Goal: Task Accomplishment & Management: Manage account settings

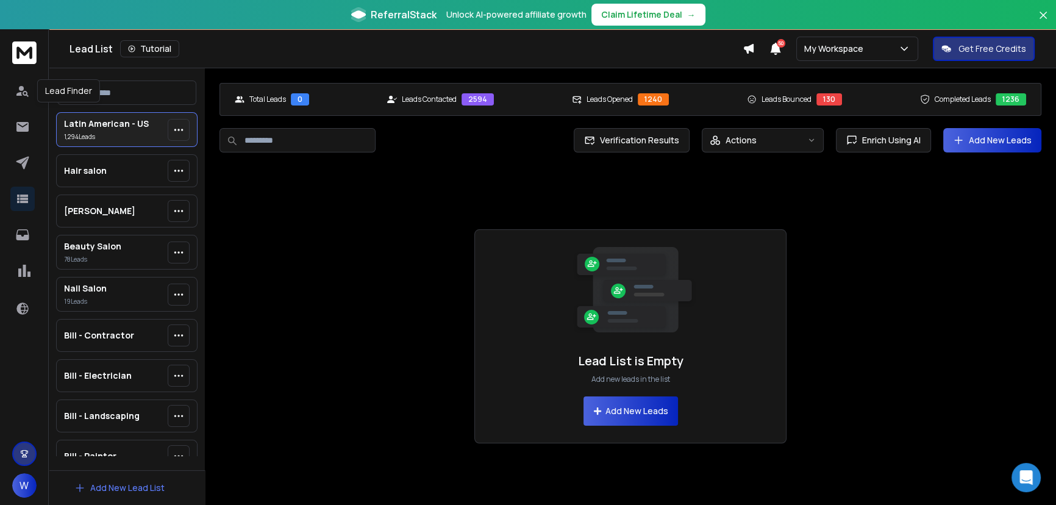
click at [27, 59] on icon at bounding box center [24, 52] width 24 height 23
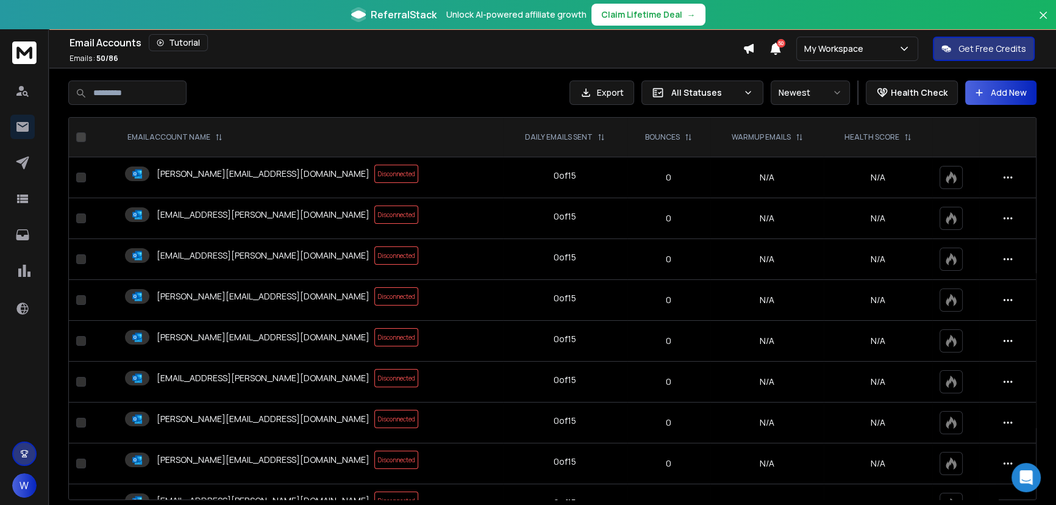
click at [1008, 177] on button at bounding box center [1007, 177] width 42 height 21
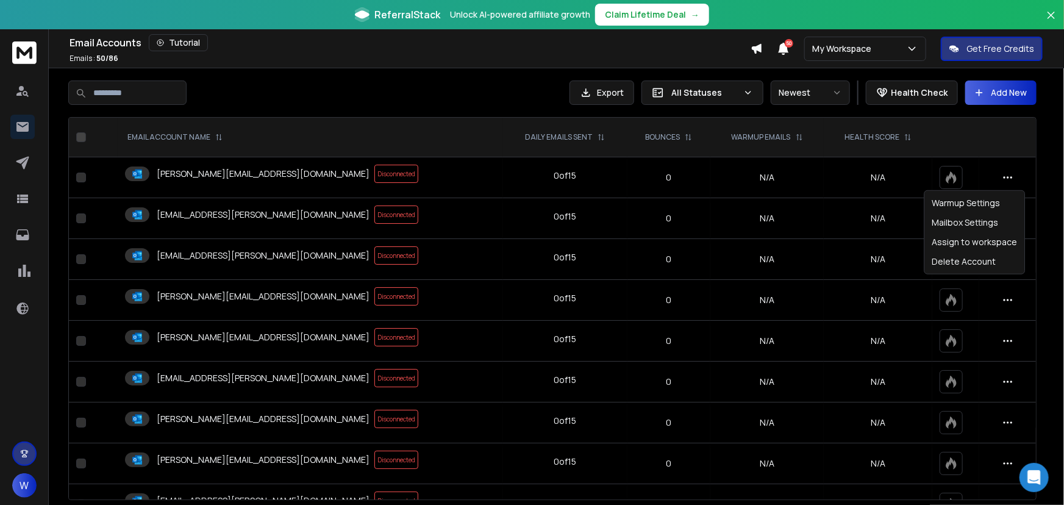
click at [403, 91] on div at bounding box center [315, 92] width 494 height 24
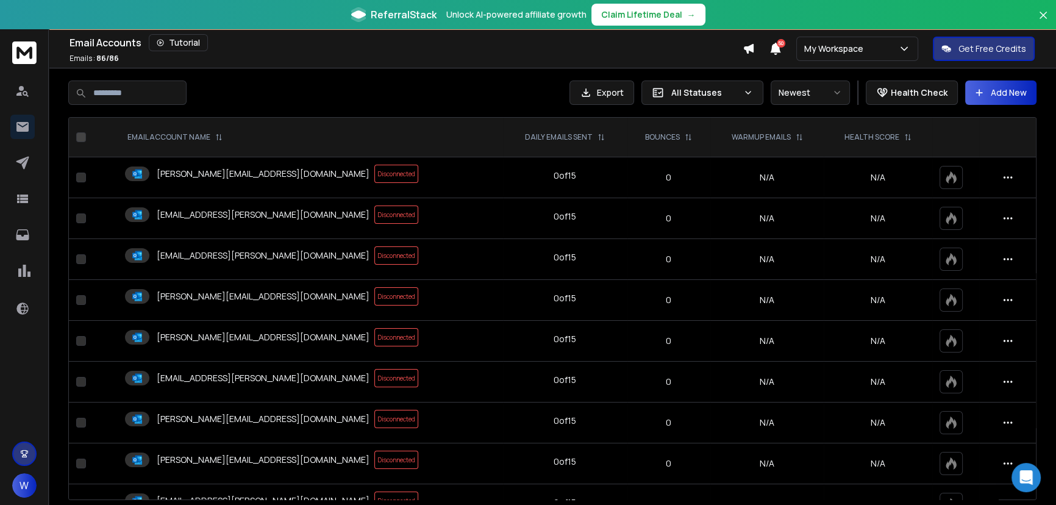
click at [1000, 88] on button "Add New" at bounding box center [1000, 92] width 71 height 24
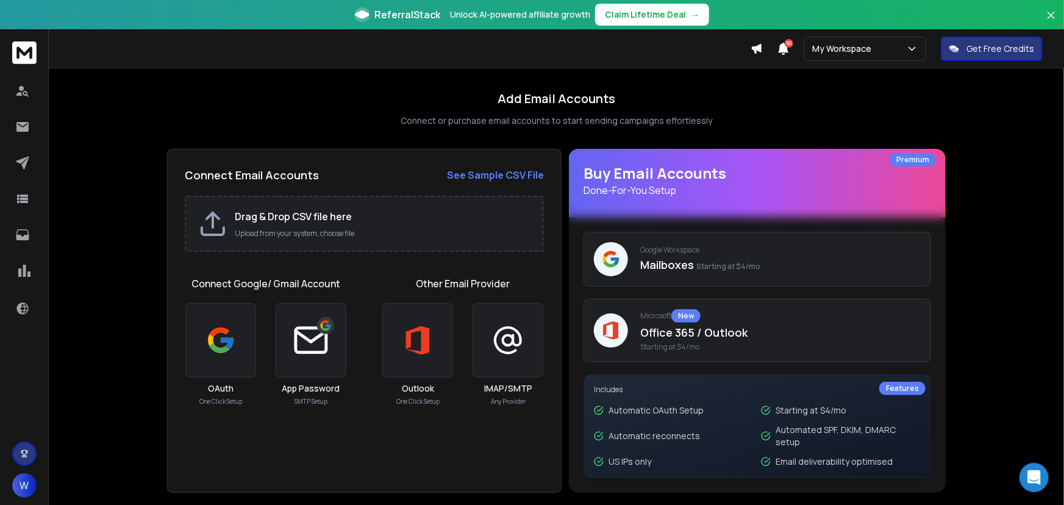
click at [513, 319] on div at bounding box center [507, 340] width 71 height 74
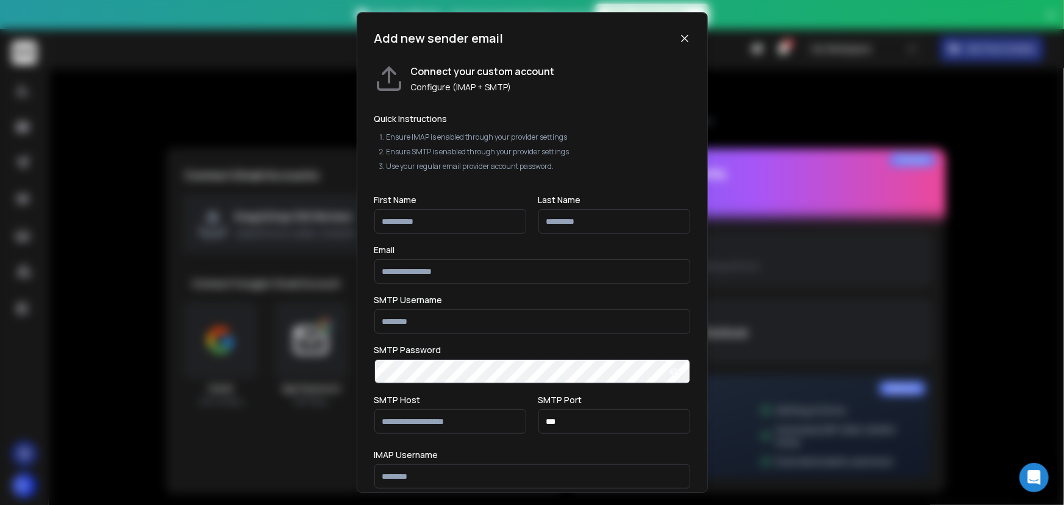
click at [681, 32] on div "Add new sender email" at bounding box center [532, 38] width 316 height 17
click at [683, 32] on div "Add new sender email" at bounding box center [532, 38] width 316 height 17
click at [683, 34] on icon at bounding box center [684, 38] width 11 height 11
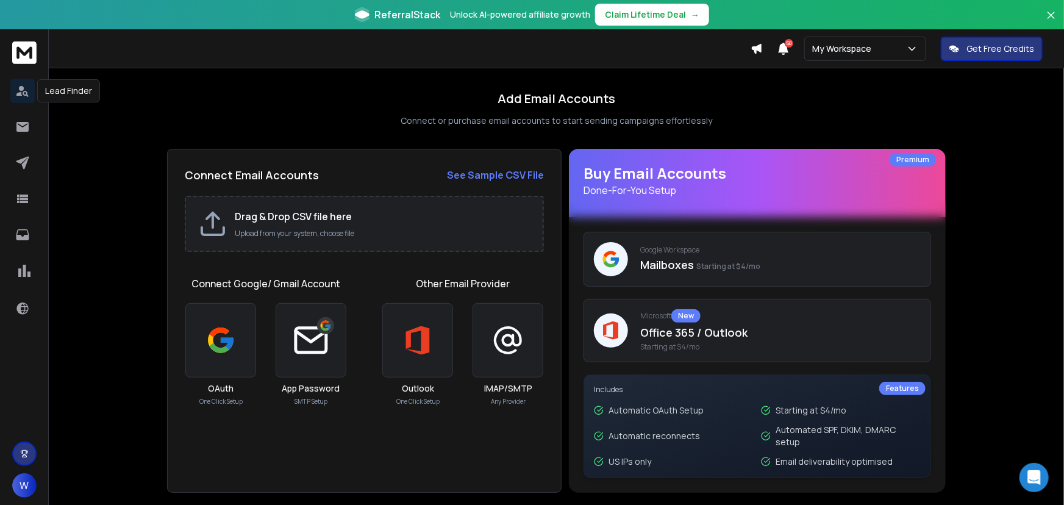
click at [13, 91] on link at bounding box center [22, 91] width 24 height 24
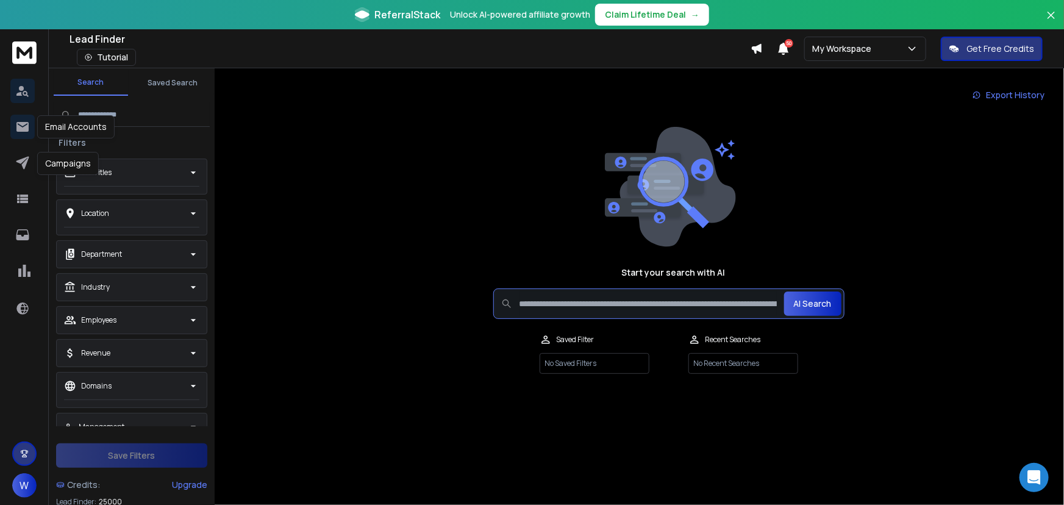
click at [27, 137] on link at bounding box center [22, 127] width 24 height 24
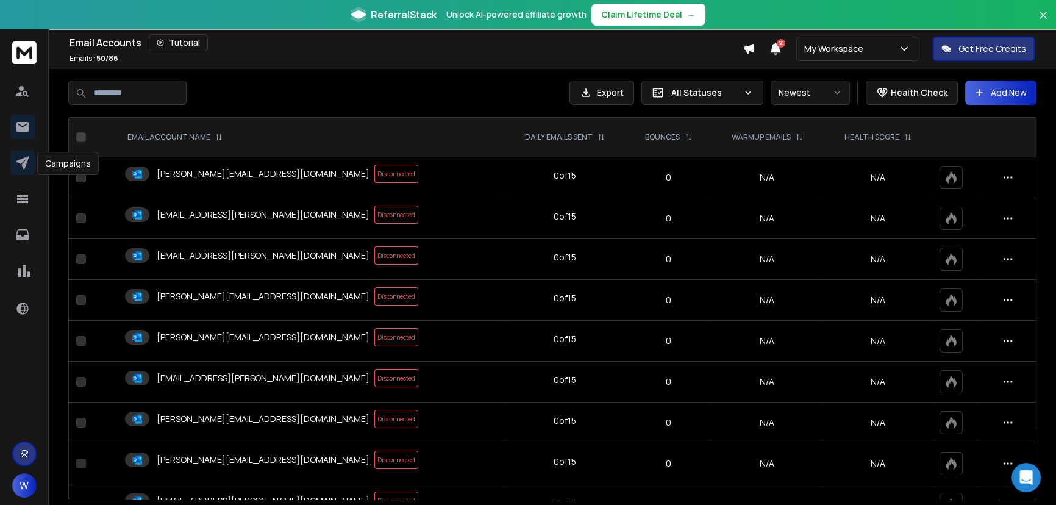
click at [23, 169] on icon at bounding box center [22, 162] width 15 height 15
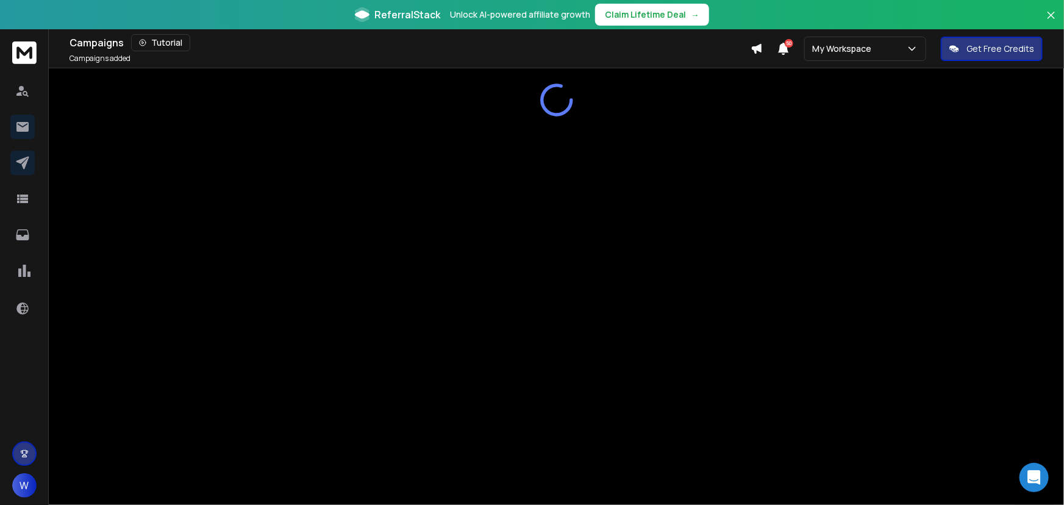
click at [24, 119] on link at bounding box center [22, 127] width 24 height 24
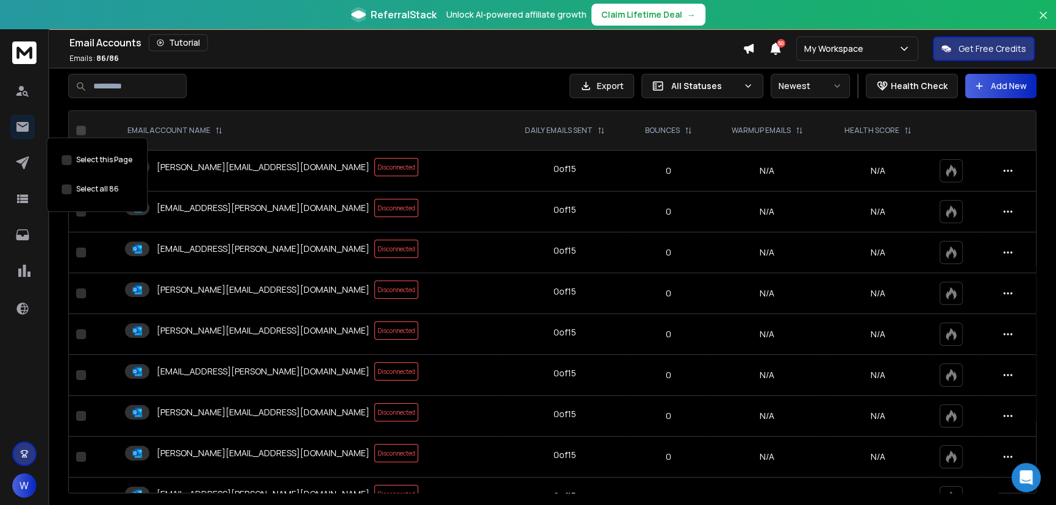
click at [80, 187] on label "Select all 86" at bounding box center [97, 189] width 43 height 10
click at [63, 185] on button "Select this Page" at bounding box center [67, 189] width 10 height 10
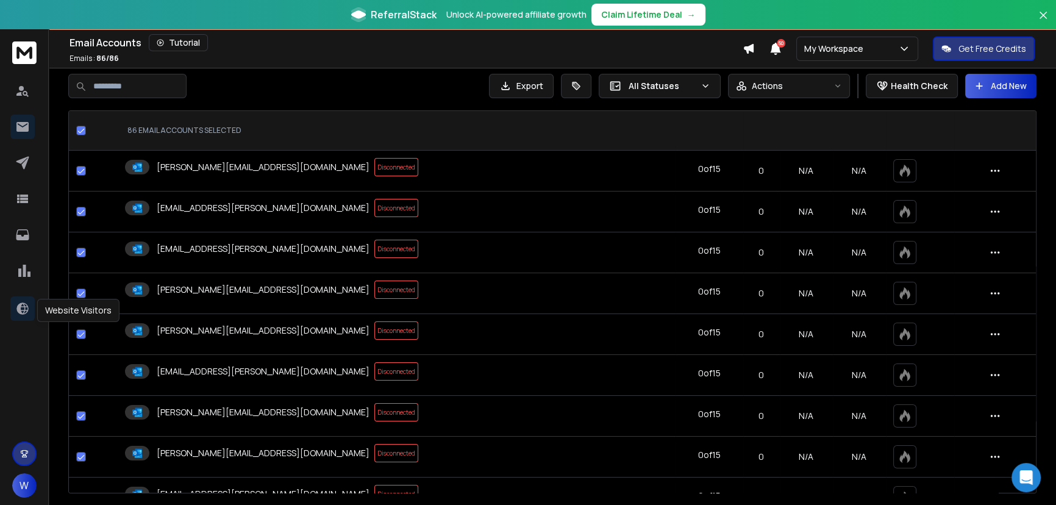
click at [26, 316] on icon at bounding box center [22, 308] width 15 height 15
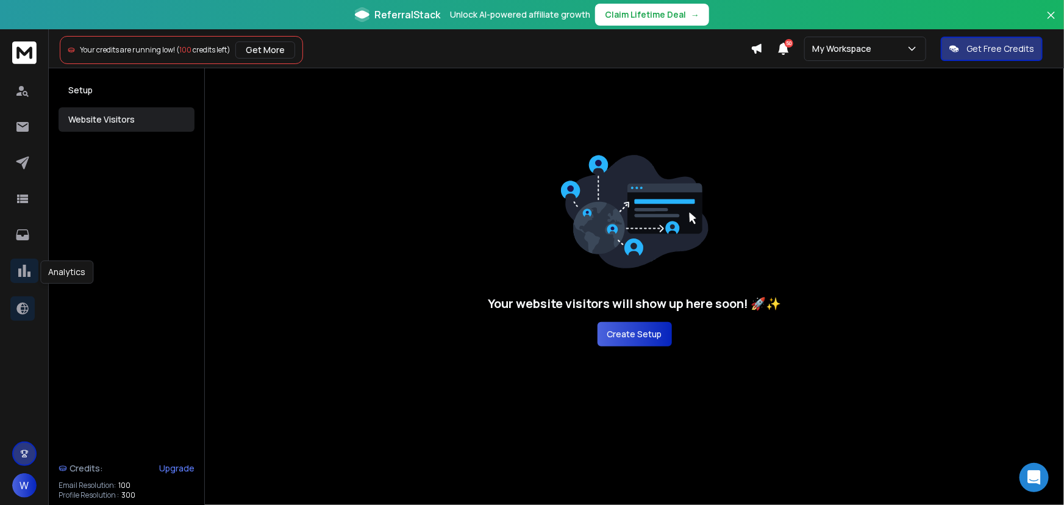
click at [27, 282] on link at bounding box center [24, 271] width 28 height 28
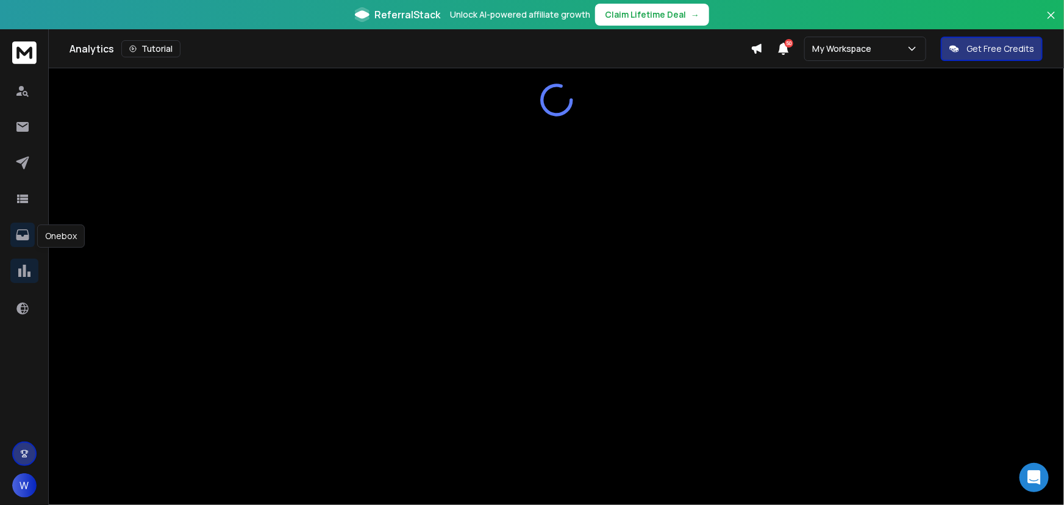
click at [23, 230] on icon at bounding box center [22, 234] width 15 height 15
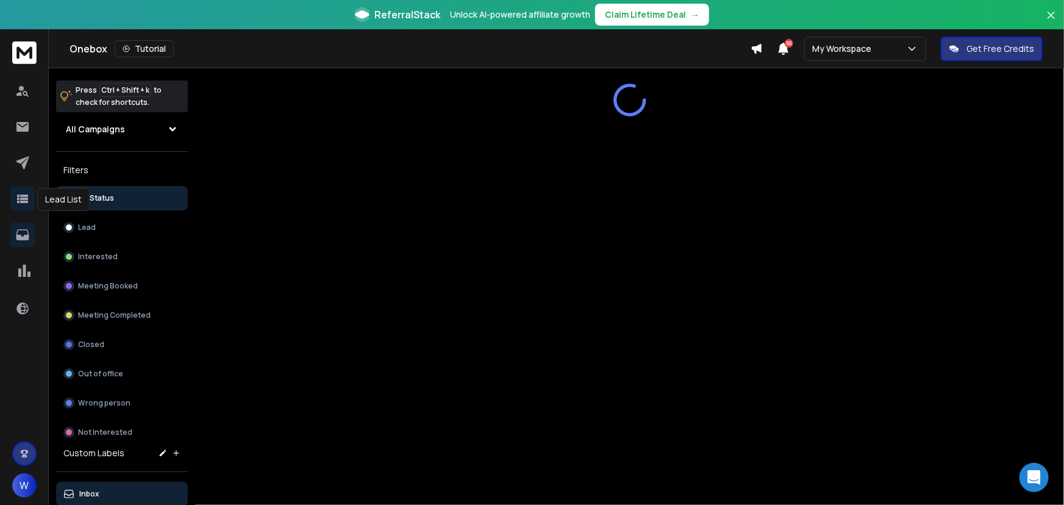
click at [32, 193] on link at bounding box center [22, 199] width 24 height 24
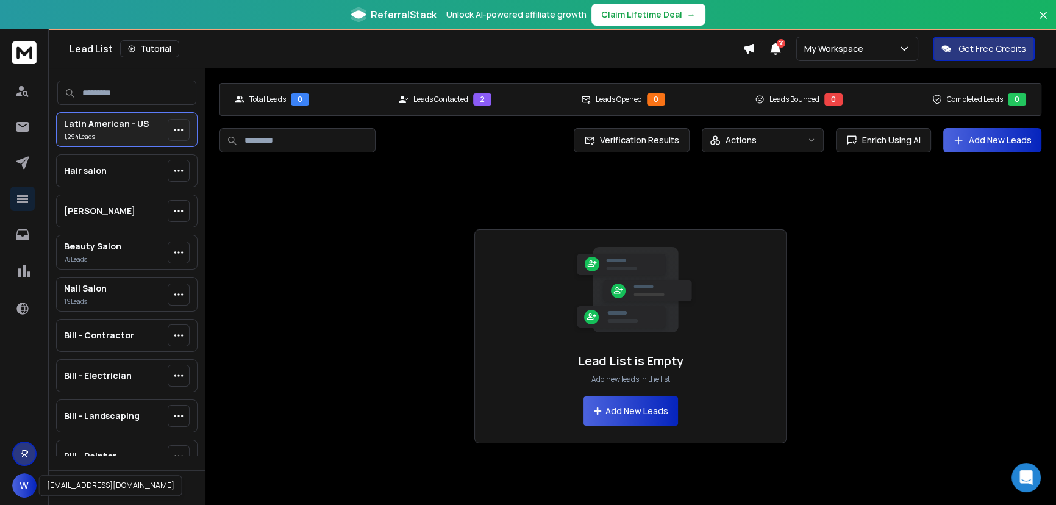
click at [21, 488] on span "W" at bounding box center [24, 485] width 24 height 24
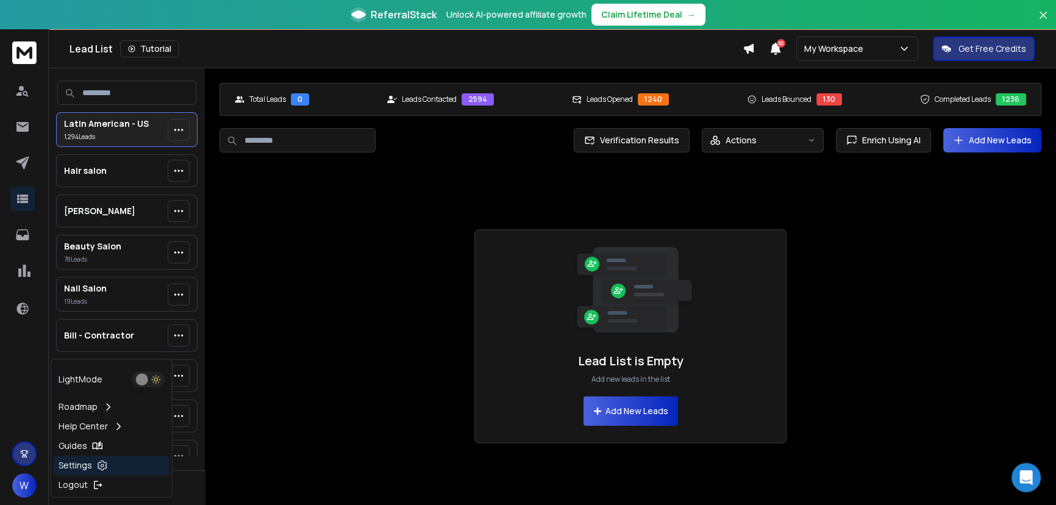
click at [73, 457] on div "Settings" at bounding box center [112, 465] width 116 height 20
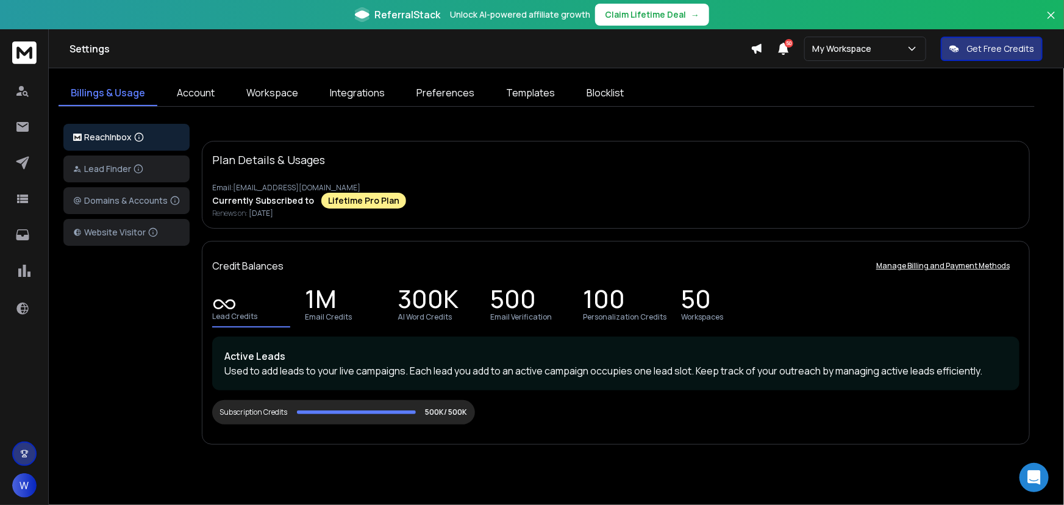
click at [945, 265] on p "Manage Billing and Payment Methods" at bounding box center [942, 266] width 133 height 10
click at [917, 268] on p "Manage Billing and Payment Methods" at bounding box center [942, 266] width 133 height 10
click at [357, 107] on div "[PERSON_NAME] & Usage Account Workspace Integrations Preferences Templates Bloc…" at bounding box center [547, 290] width 976 height 421
click at [358, 102] on link "Integrations" at bounding box center [357, 93] width 79 height 26
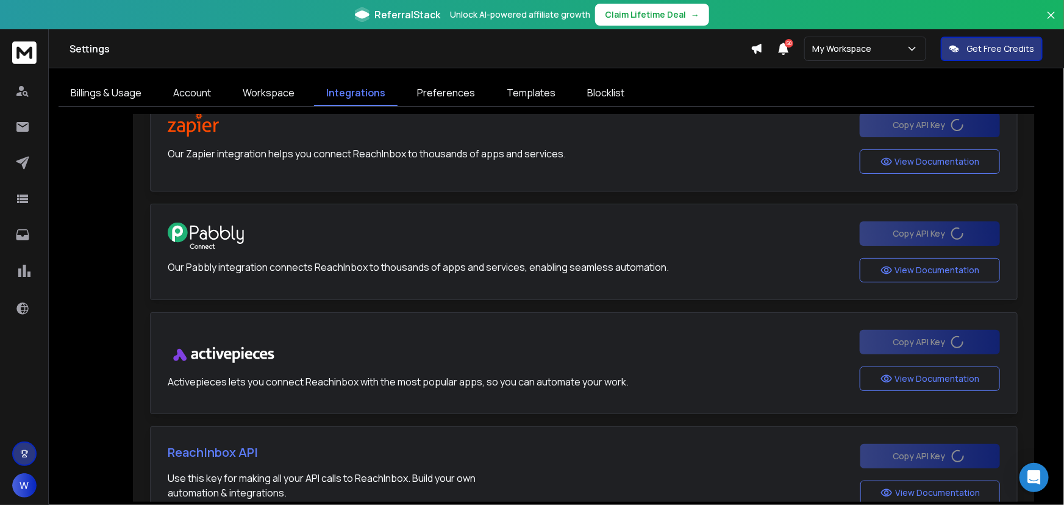
scroll to position [262, 0]
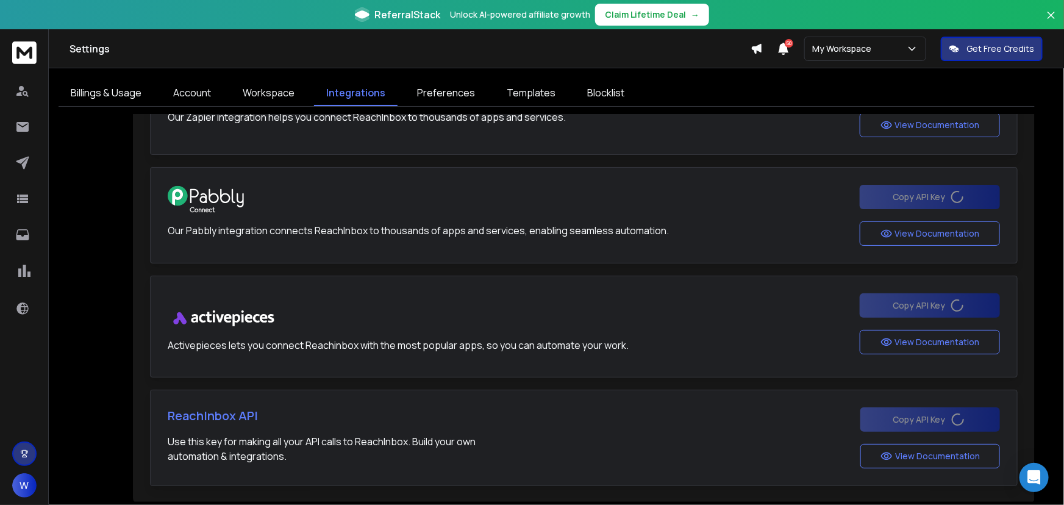
click at [459, 90] on link "Preferences" at bounding box center [446, 93] width 82 height 26
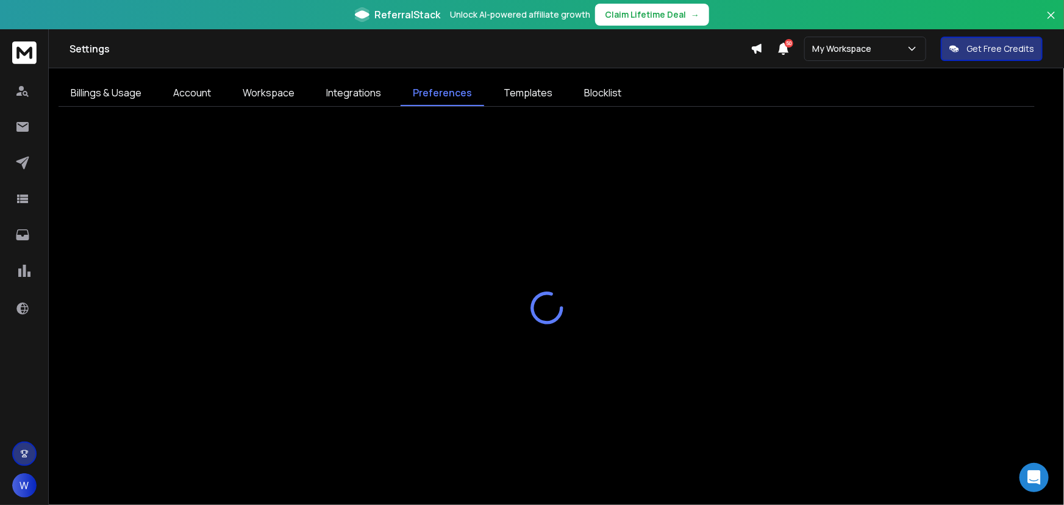
scroll to position [9, 0]
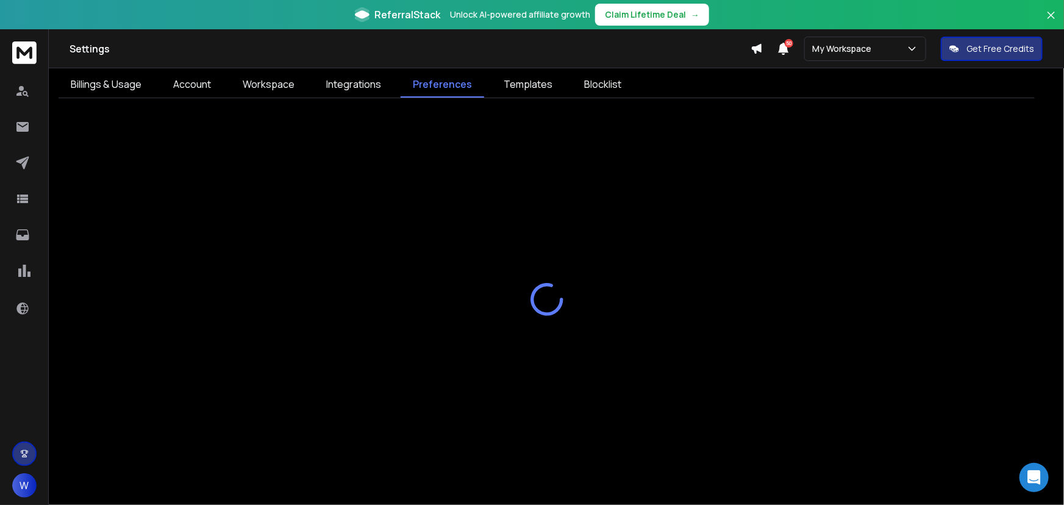
click at [368, 79] on link "Integrations" at bounding box center [353, 85] width 79 height 26
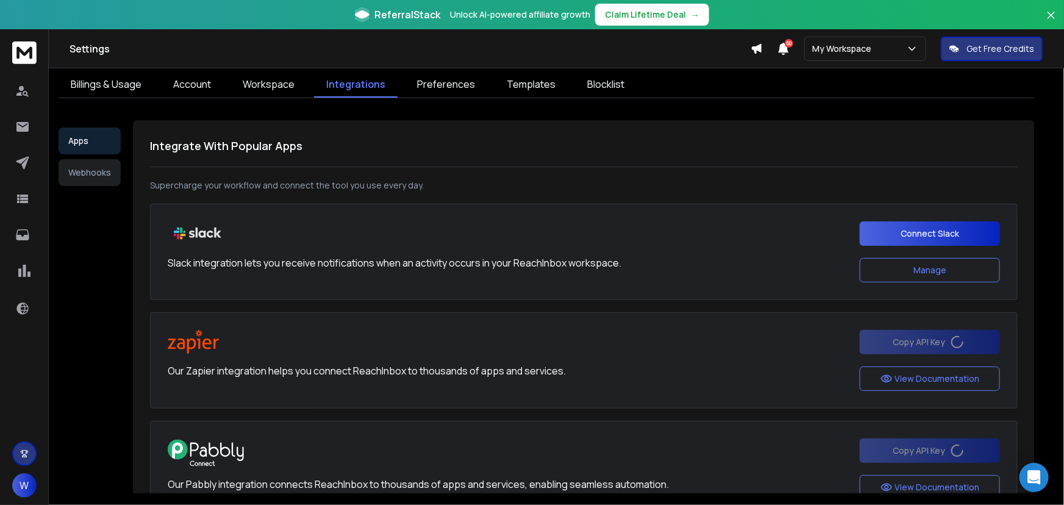
click at [427, 84] on link "Preferences" at bounding box center [446, 85] width 82 height 26
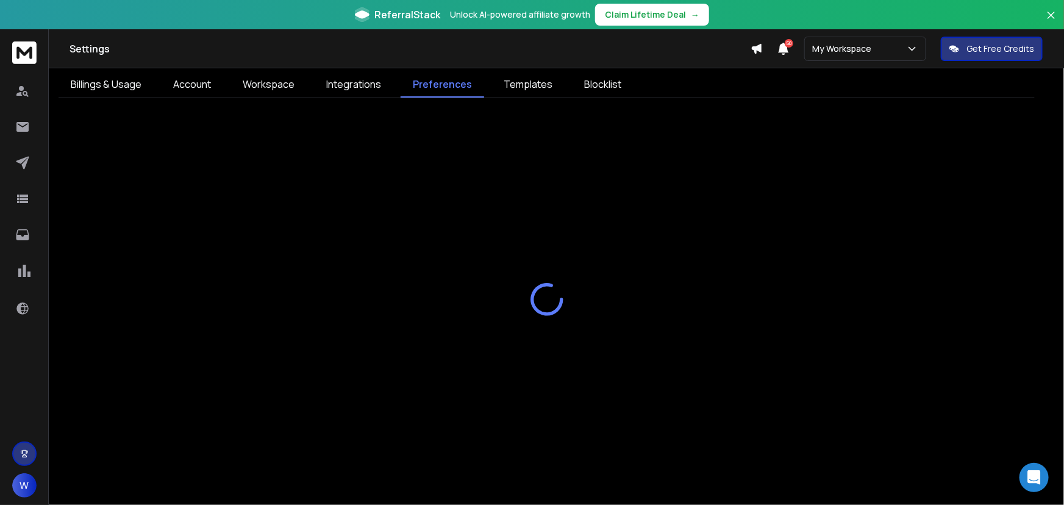
click at [106, 88] on link "Billings & Usage" at bounding box center [106, 85] width 95 height 26
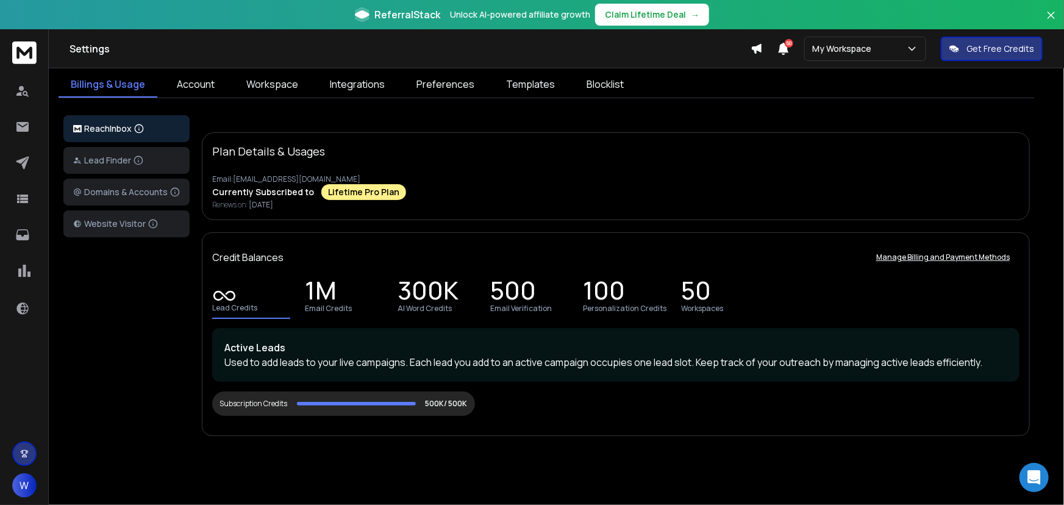
click at [24, 212] on div at bounding box center [24, 201] width 28 height 29
click at [21, 202] on icon at bounding box center [22, 198] width 11 height 9
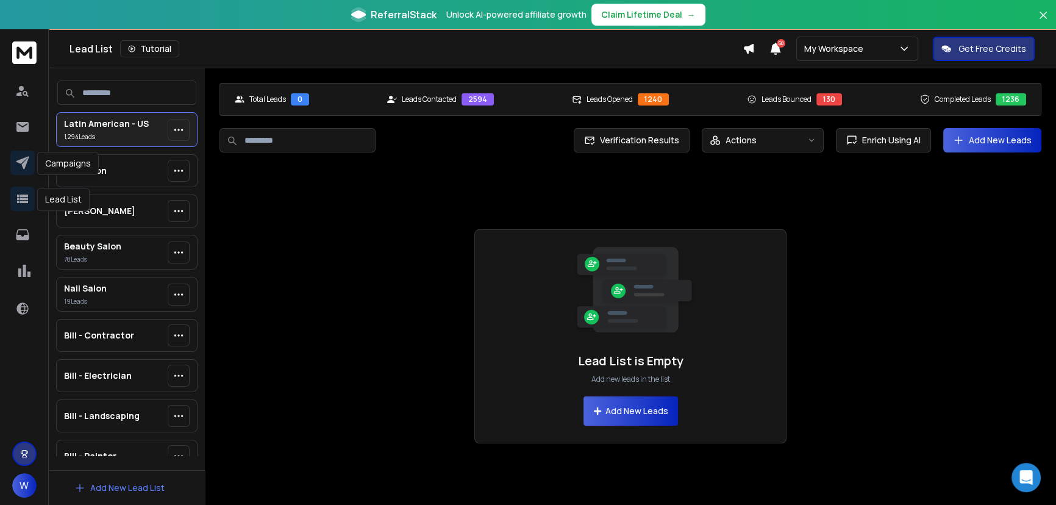
click at [36, 165] on div at bounding box center [24, 165] width 28 height 29
click at [30, 164] on link at bounding box center [22, 163] width 24 height 24
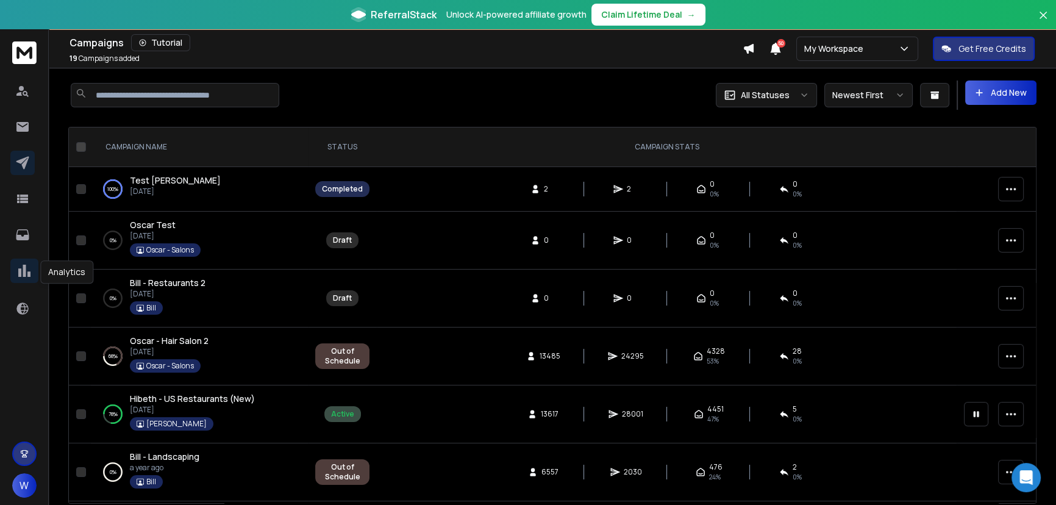
click at [18, 274] on icon at bounding box center [24, 271] width 12 height 12
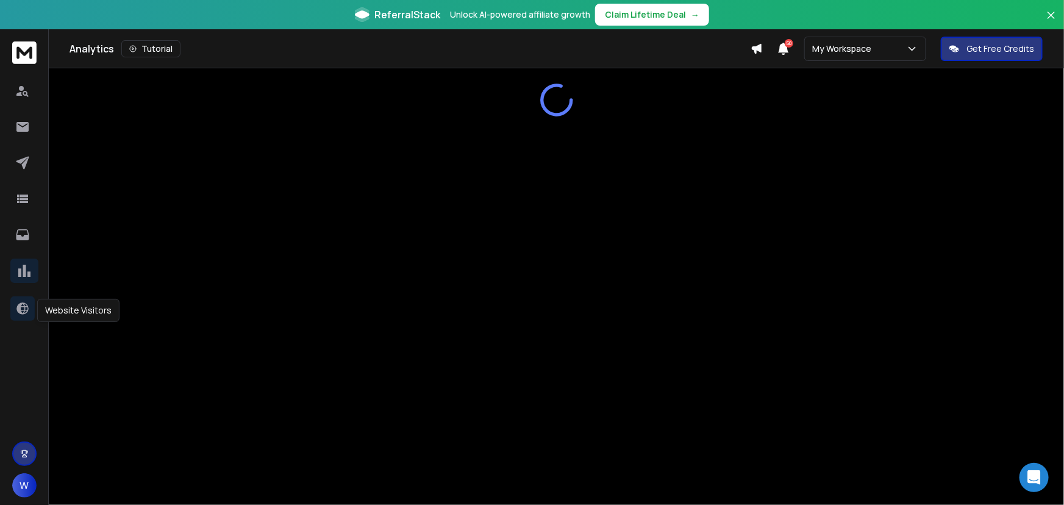
click at [30, 305] on link at bounding box center [22, 308] width 24 height 24
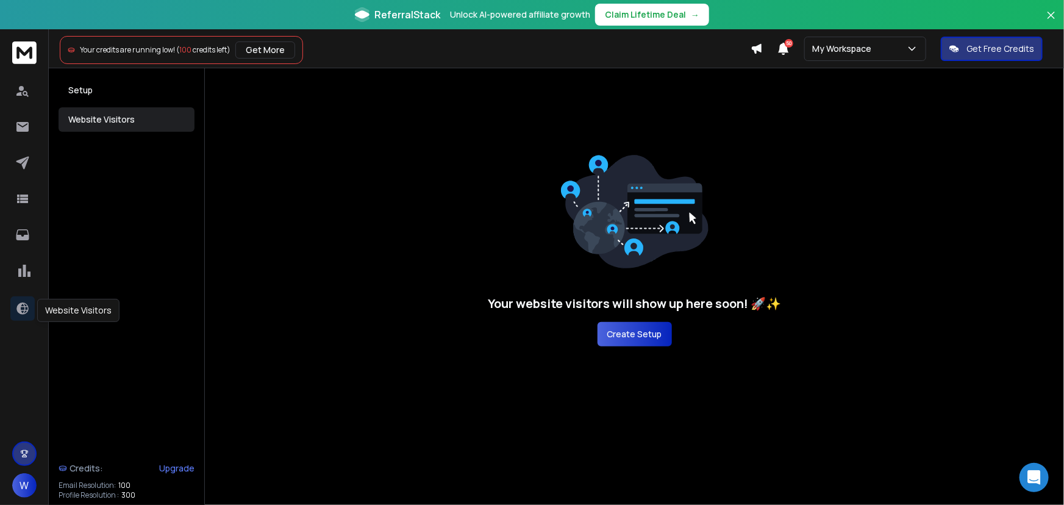
click at [21, 307] on icon at bounding box center [22, 308] width 15 height 15
click at [25, 488] on span "W" at bounding box center [24, 485] width 24 height 24
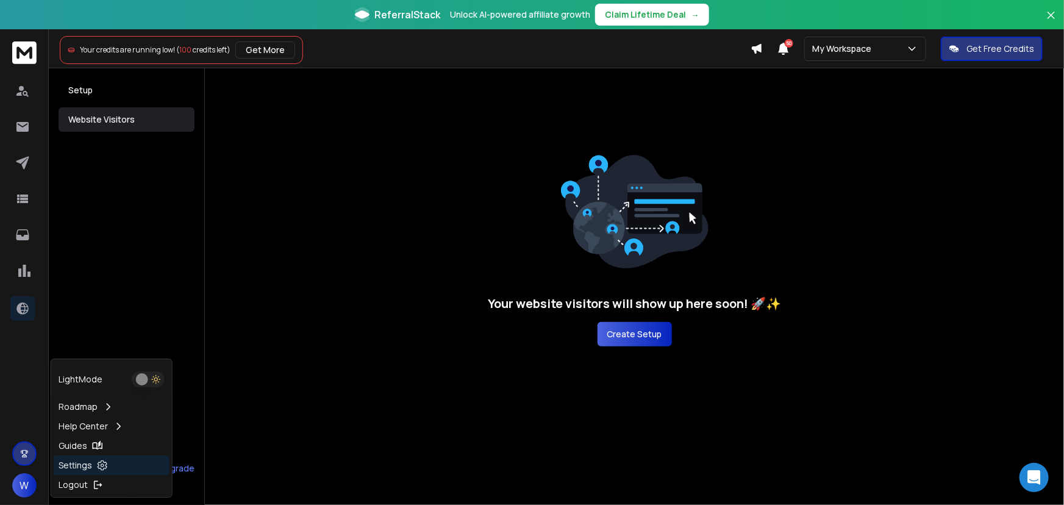
click at [84, 462] on p "Settings" at bounding box center [76, 465] width 34 height 12
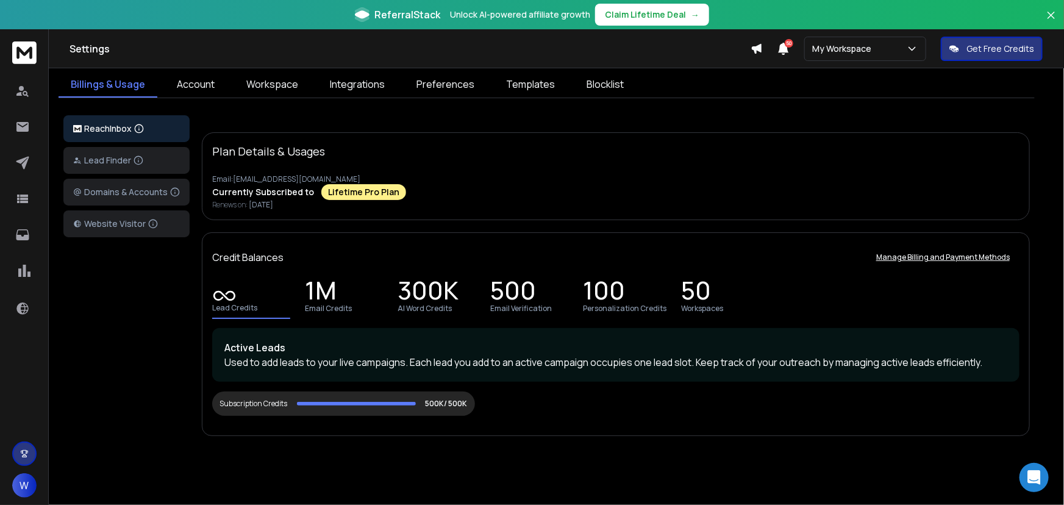
click at [200, 98] on div "[PERSON_NAME] & Usage Account Workspace Integrations Preferences Templates Bloc…" at bounding box center [547, 85] width 976 height 26
click at [207, 76] on link "Account" at bounding box center [196, 85] width 62 height 26
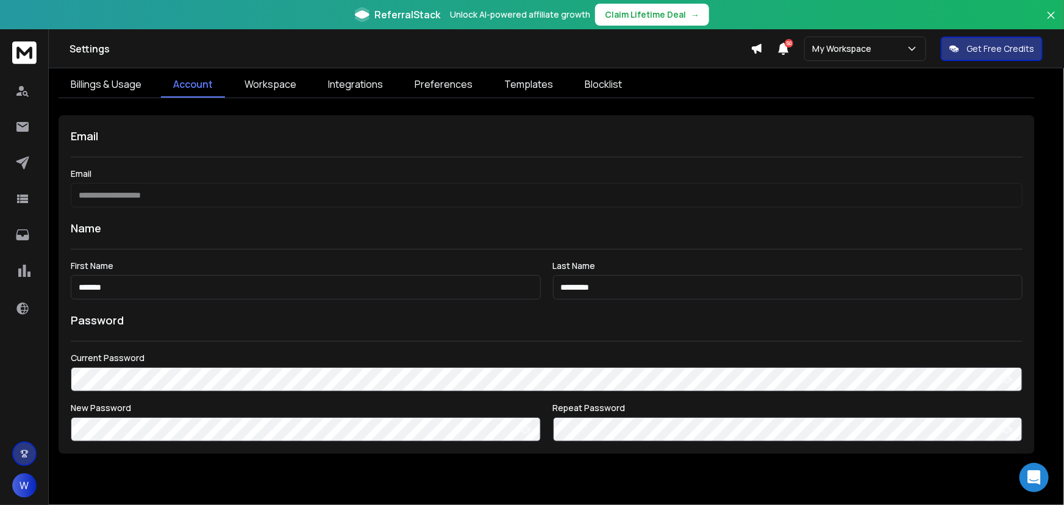
click at [388, 76] on link "Integrations" at bounding box center [355, 85] width 79 height 26
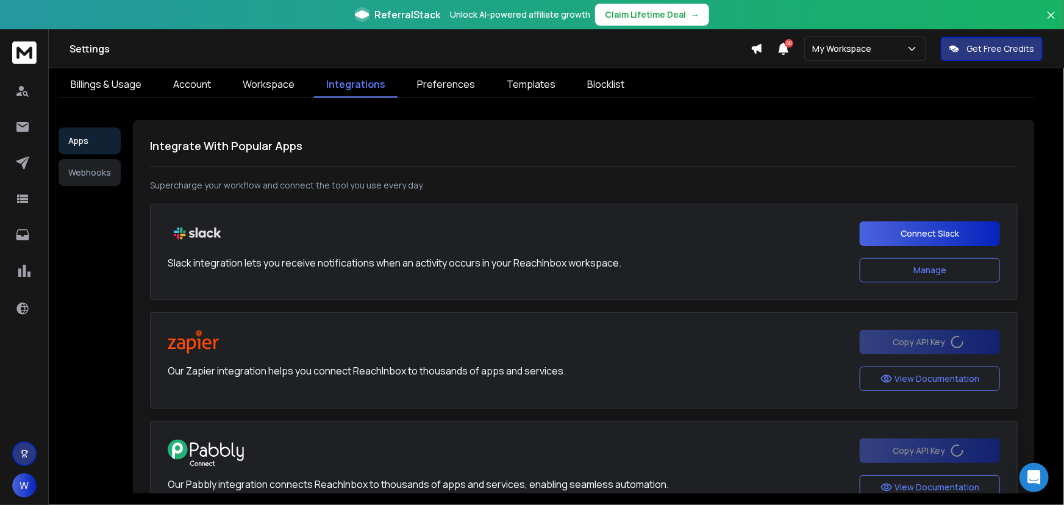
click at [263, 76] on link "Workspace" at bounding box center [268, 85] width 76 height 26
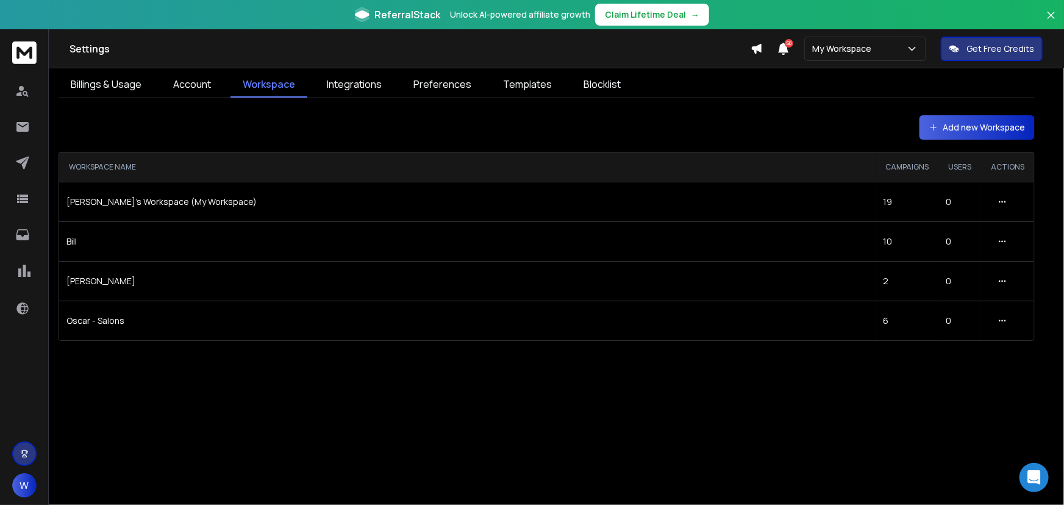
click at [446, 82] on link "Preferences" at bounding box center [442, 85] width 82 height 26
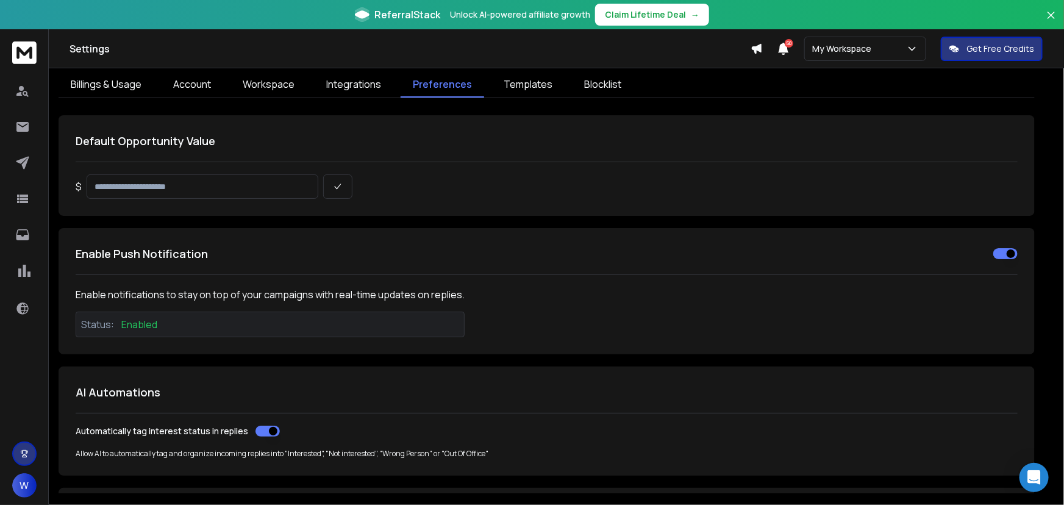
click at [531, 88] on link "Templates" at bounding box center [527, 85] width 73 height 26
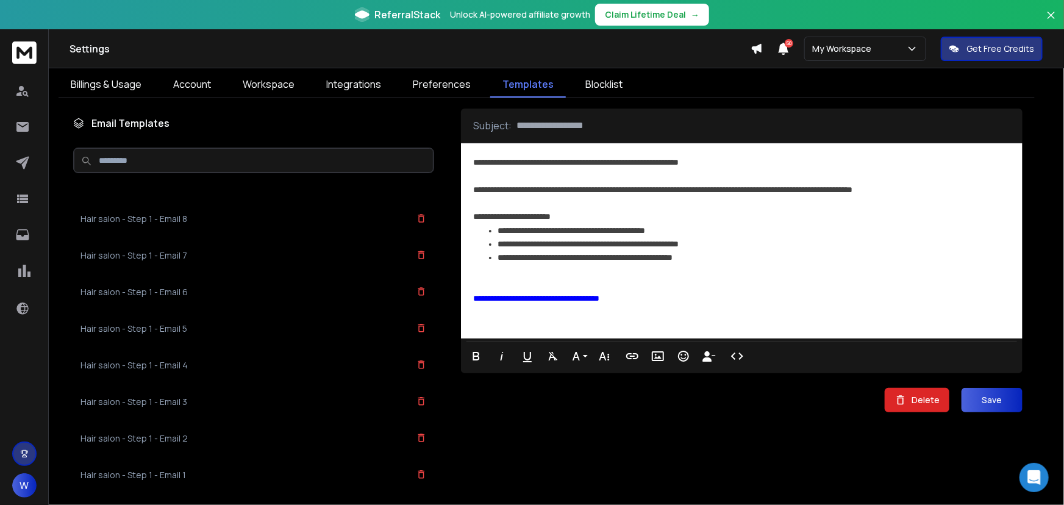
scroll to position [20, 0]
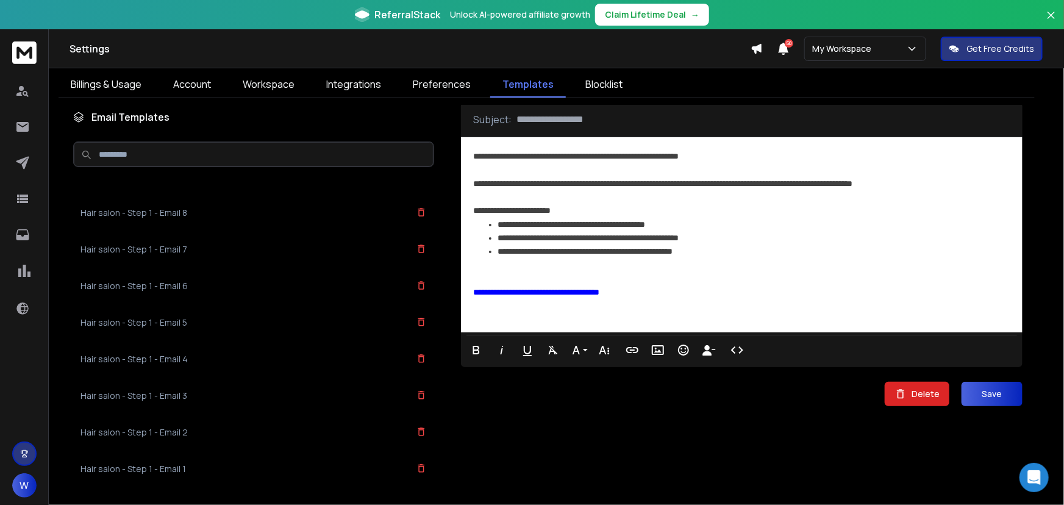
click at [215, 84] on link "Account" at bounding box center [192, 85] width 62 height 26
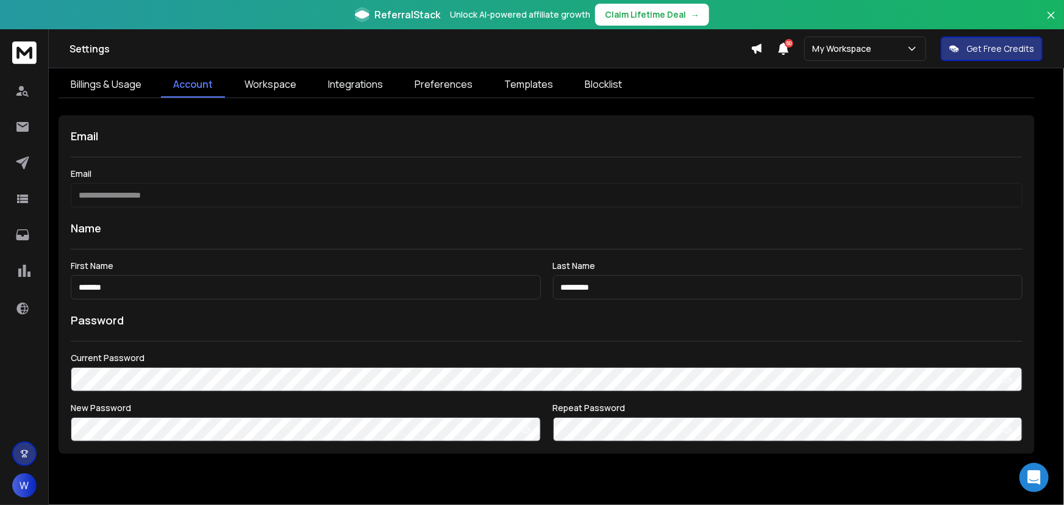
click at [277, 94] on link "Workspace" at bounding box center [270, 85] width 76 height 26
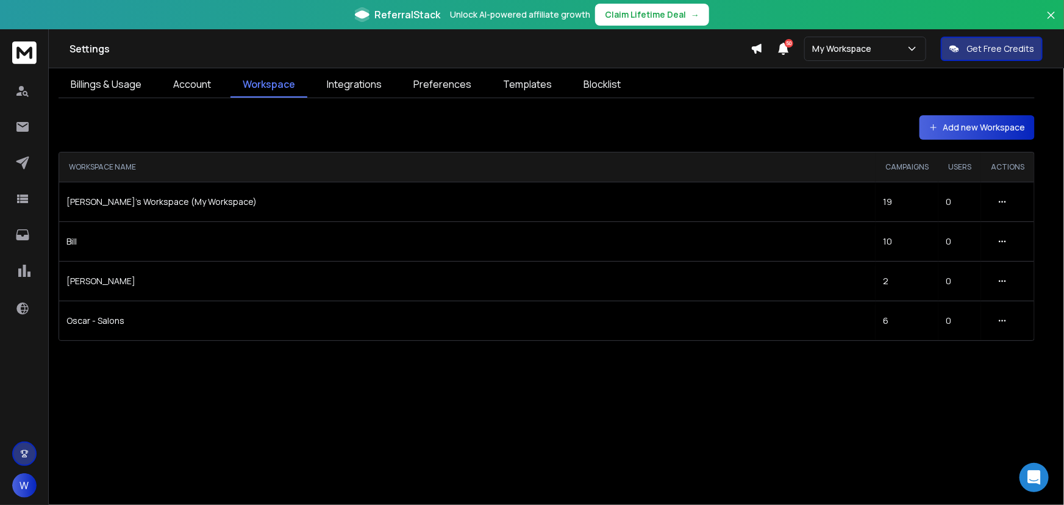
click at [378, 82] on link "Integrations" at bounding box center [354, 85] width 79 height 26
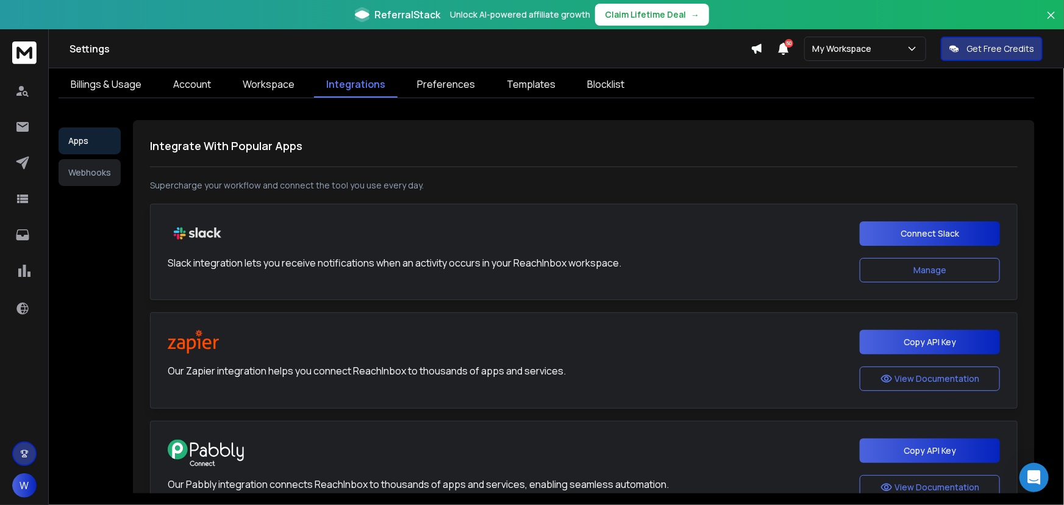
click at [467, 85] on link "Preferences" at bounding box center [446, 85] width 82 height 26
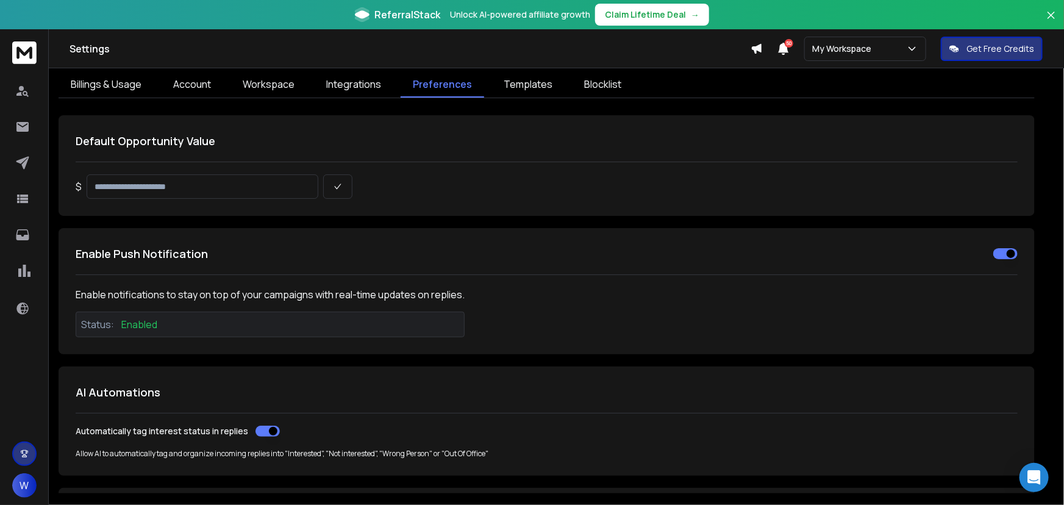
click at [529, 91] on link "Templates" at bounding box center [527, 85] width 73 height 26
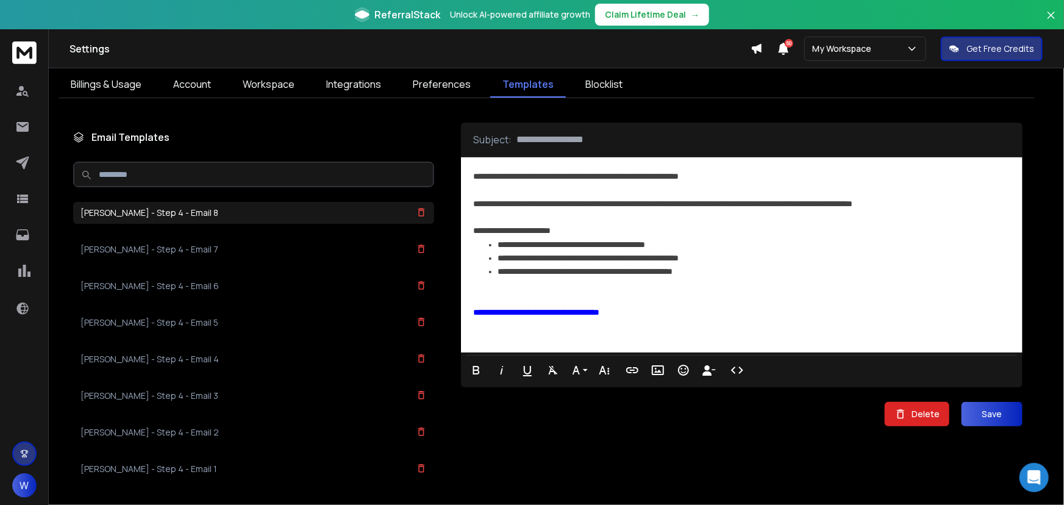
click at [609, 82] on link "Blocklist" at bounding box center [604, 85] width 62 height 26
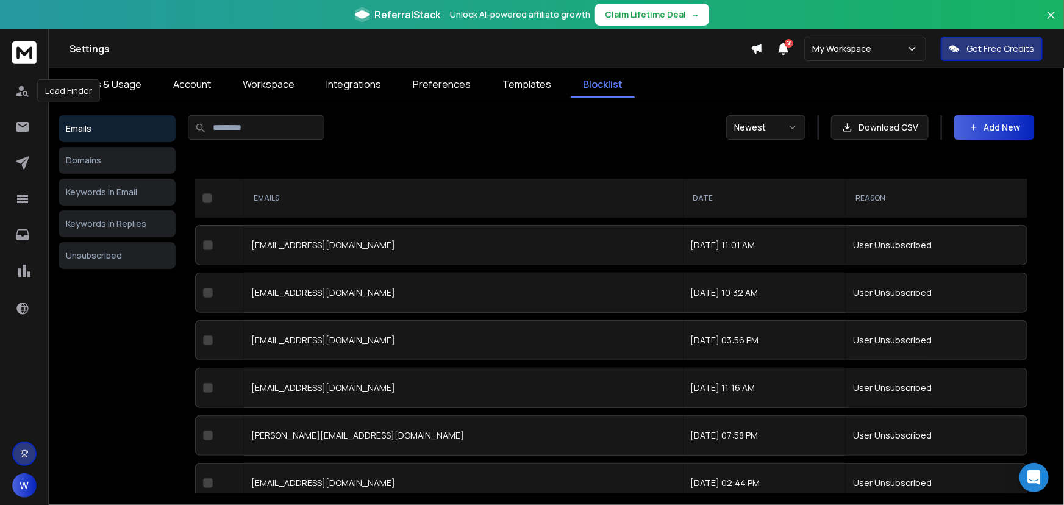
click at [21, 57] on icon at bounding box center [24, 52] width 24 height 23
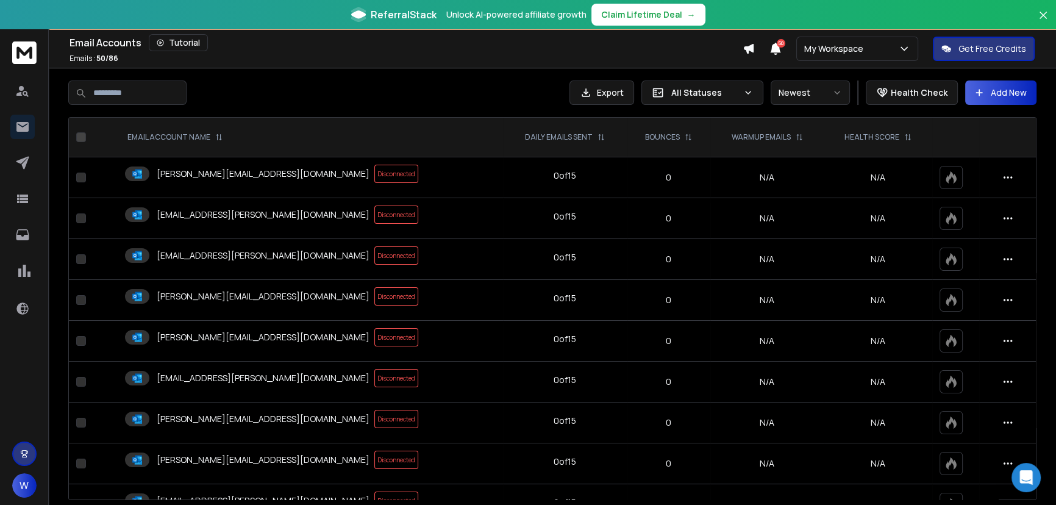
click at [221, 177] on p "[PERSON_NAME][EMAIL_ADDRESS][DOMAIN_NAME]" at bounding box center [263, 174] width 213 height 12
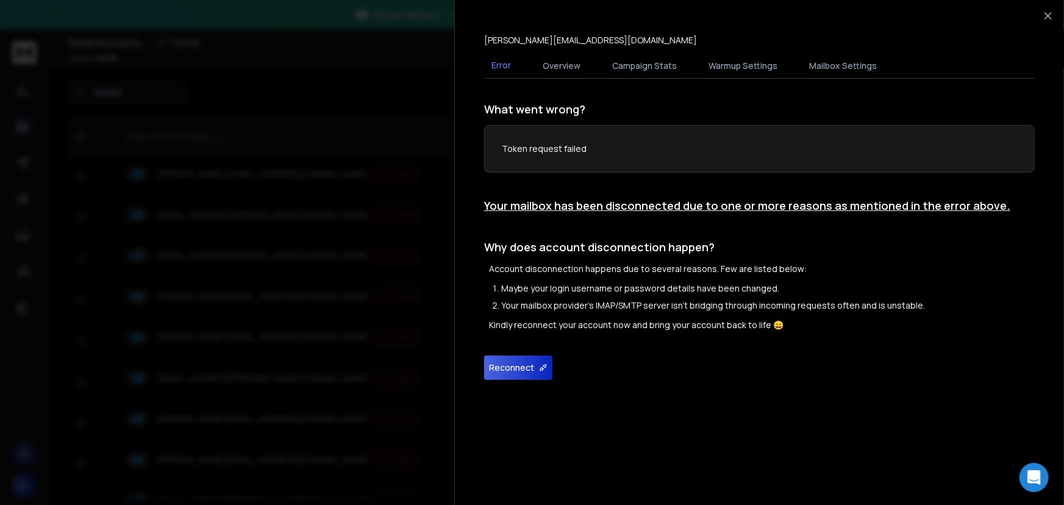
click at [560, 59] on button "Overview" at bounding box center [561, 65] width 52 height 27
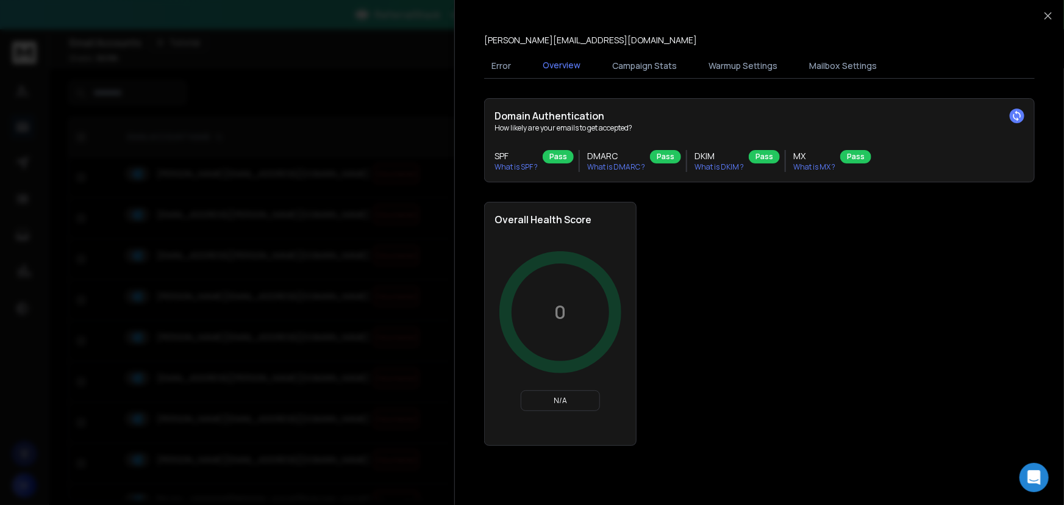
click at [634, 57] on button "Campaign Stats" at bounding box center [644, 65] width 79 height 27
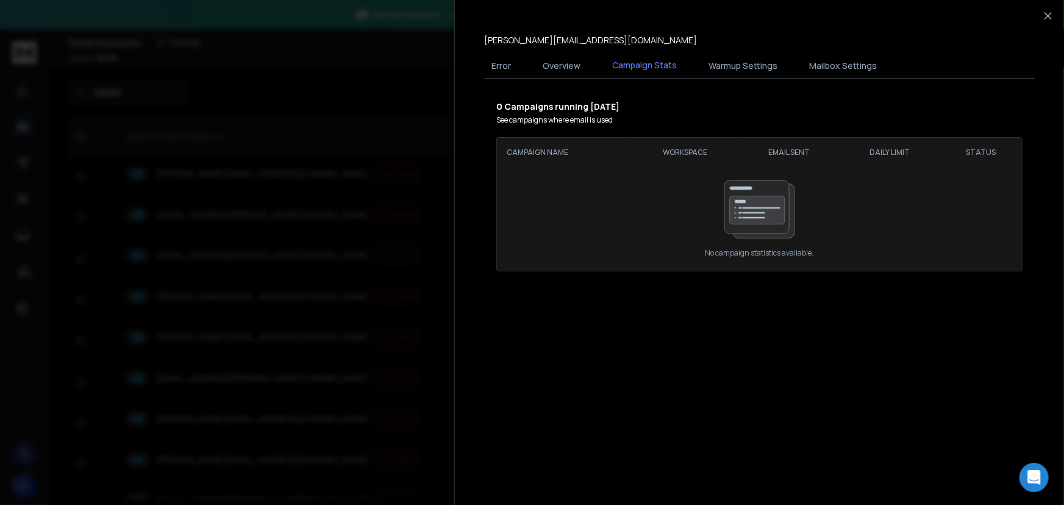
click at [737, 65] on button "Warmup Settings" at bounding box center [743, 65] width 84 height 27
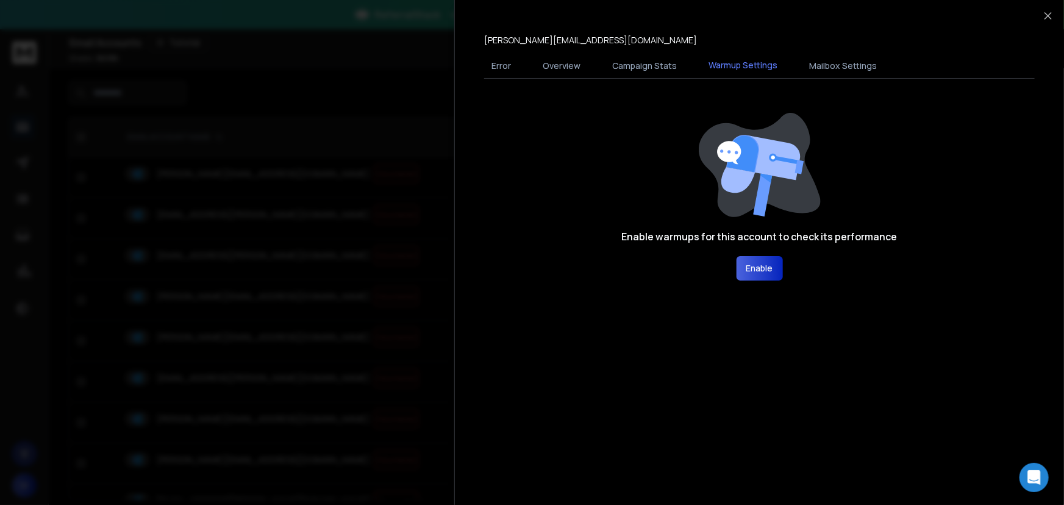
click at [837, 68] on button "Mailbox Settings" at bounding box center [843, 65] width 82 height 27
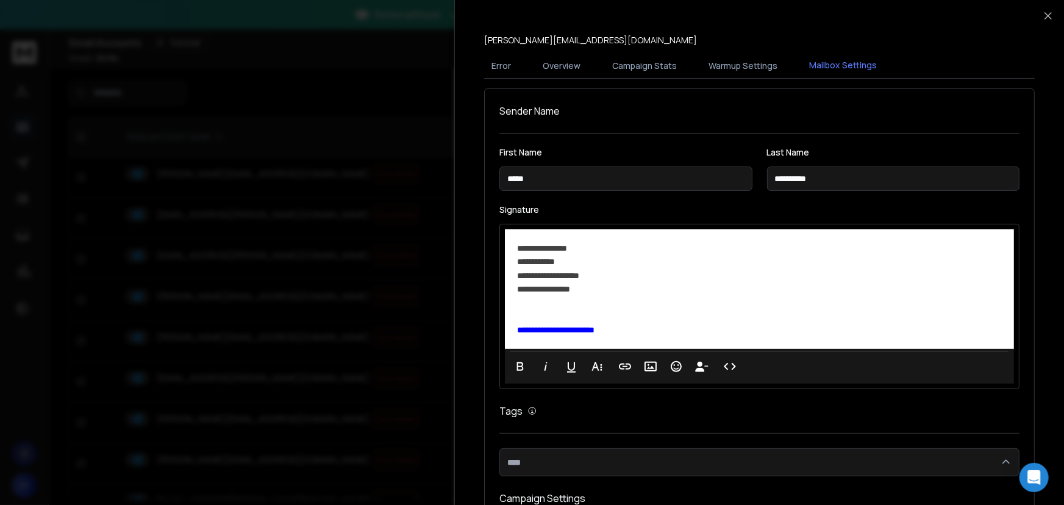
click at [713, 57] on button "Warmup Settings" at bounding box center [743, 65] width 84 height 27
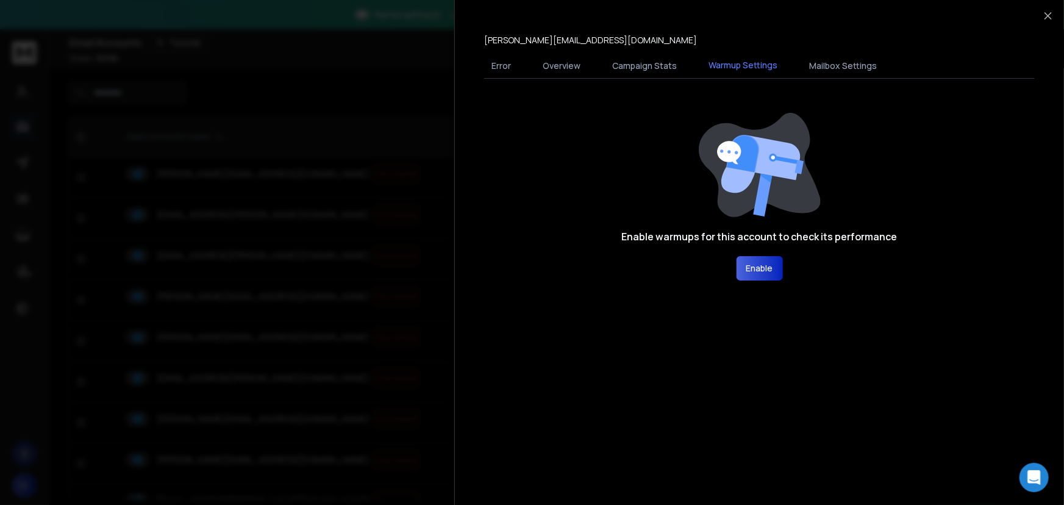
click at [661, 63] on button "Campaign Stats" at bounding box center [644, 65] width 79 height 27
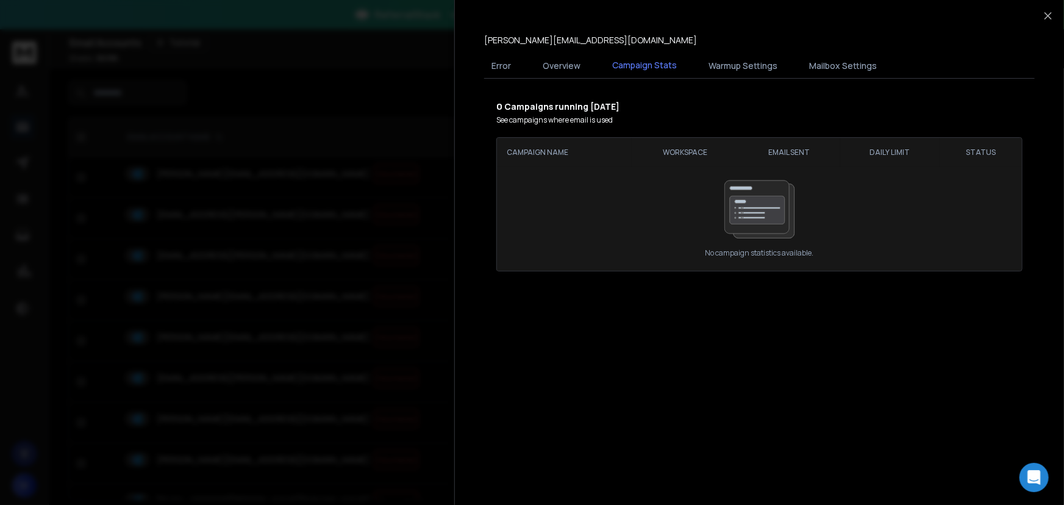
click at [566, 59] on button "Overview" at bounding box center [561, 65] width 52 height 27
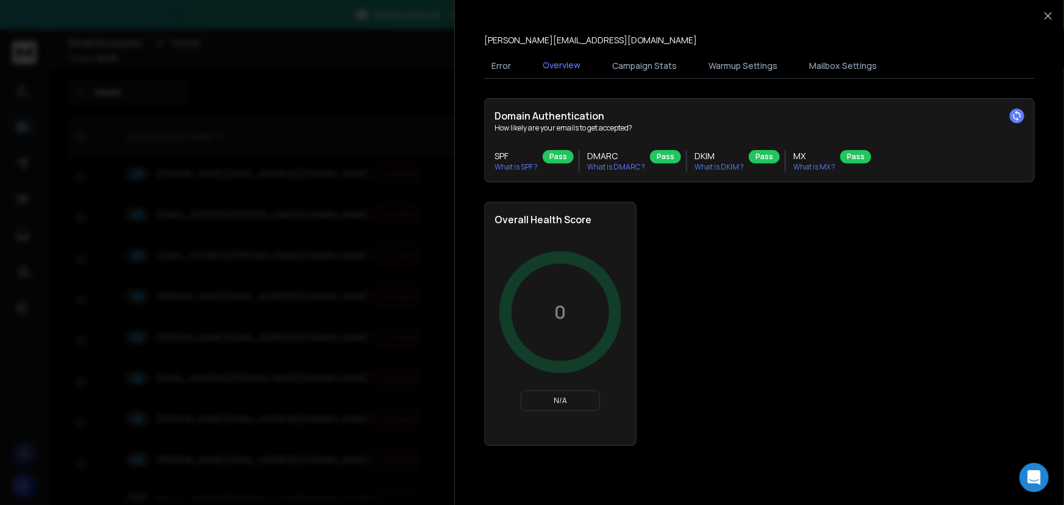
click at [504, 59] on button "Error" at bounding box center [501, 65] width 34 height 27
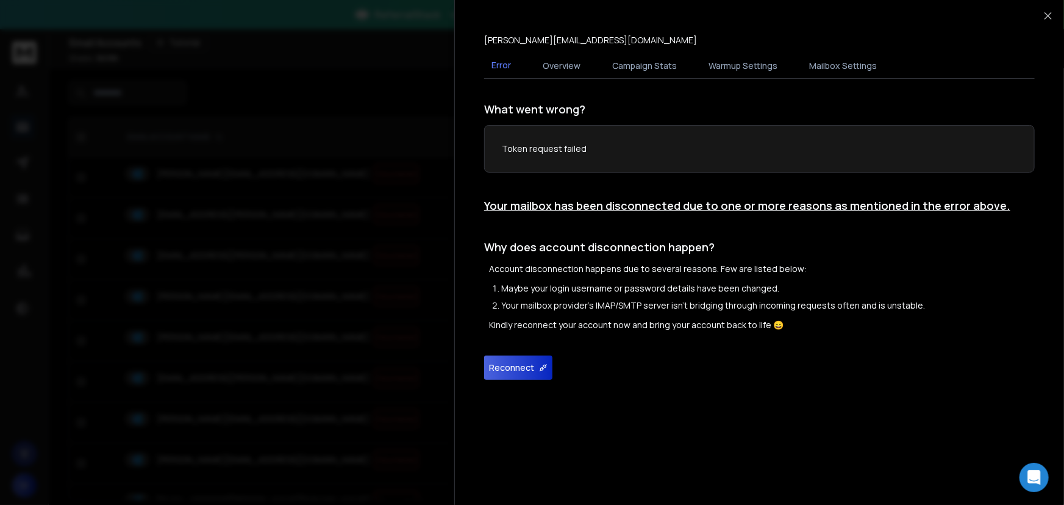
click at [1051, 14] on div "Multi Select Table Sheet [PERSON_NAME][EMAIL_ADDRESS][DOMAIN_NAME] Error Overvi…" at bounding box center [759, 252] width 610 height 505
click at [1044, 12] on icon "button" at bounding box center [1048, 16] width 12 height 12
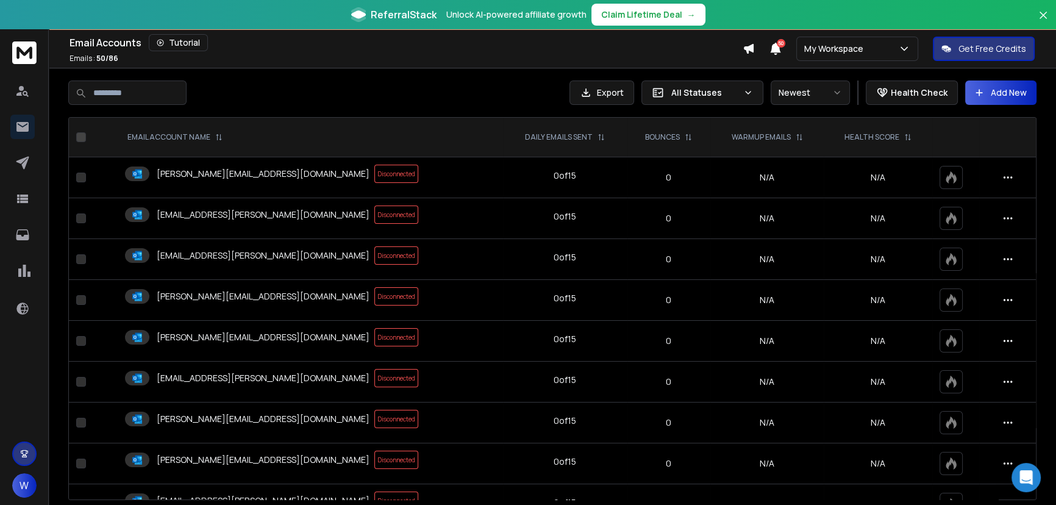
click at [24, 45] on icon at bounding box center [24, 52] width 24 height 23
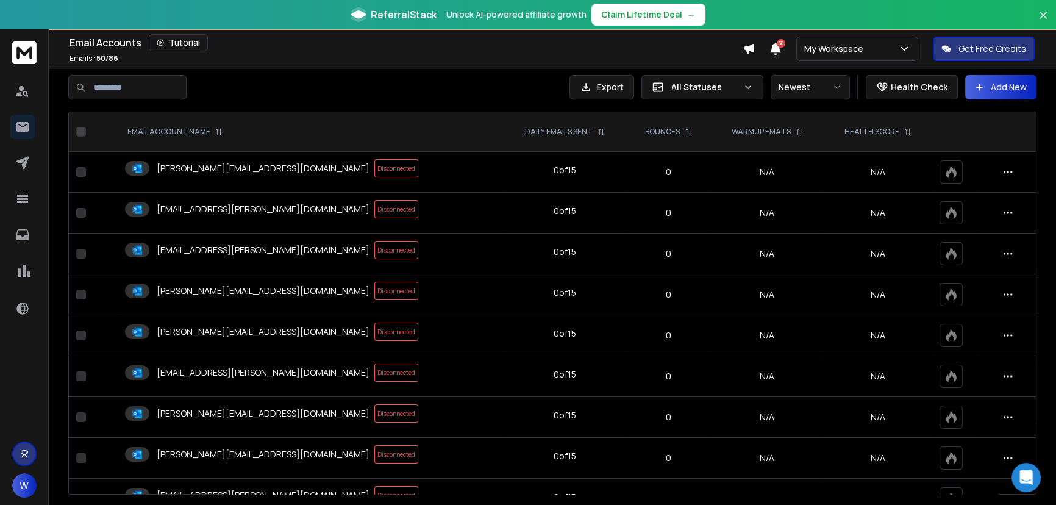
scroll to position [7, 0]
click at [688, 91] on p "All Statuses" at bounding box center [704, 86] width 67 height 12
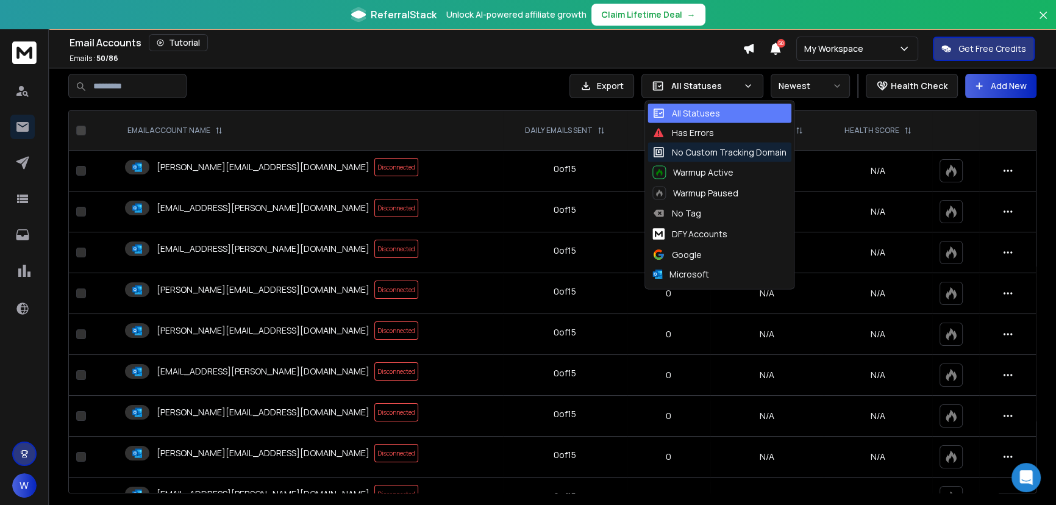
click at [511, 62] on div "Emails : 50 / 86" at bounding box center [405, 59] width 673 height 10
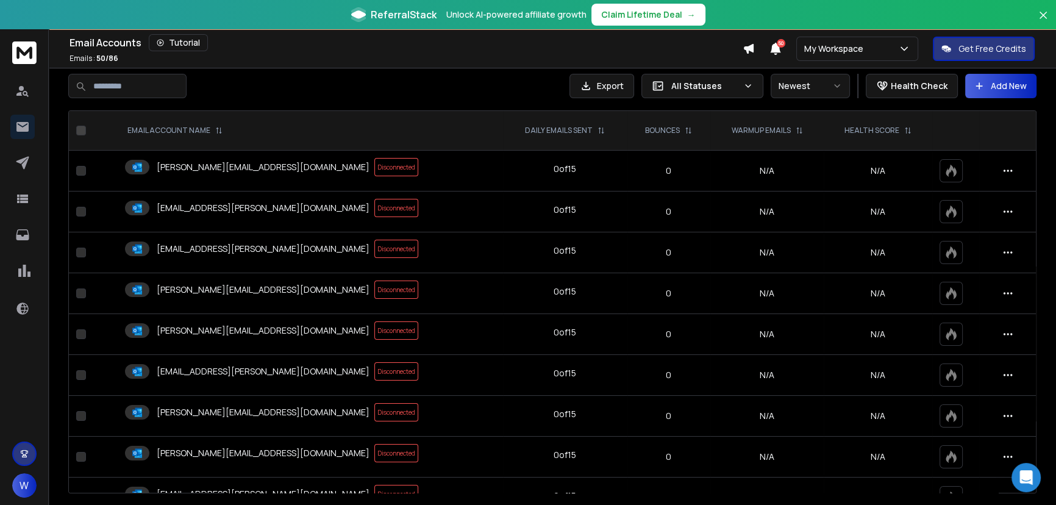
click at [251, 165] on p "[PERSON_NAME][EMAIL_ADDRESS][DOMAIN_NAME]" at bounding box center [263, 167] width 213 height 12
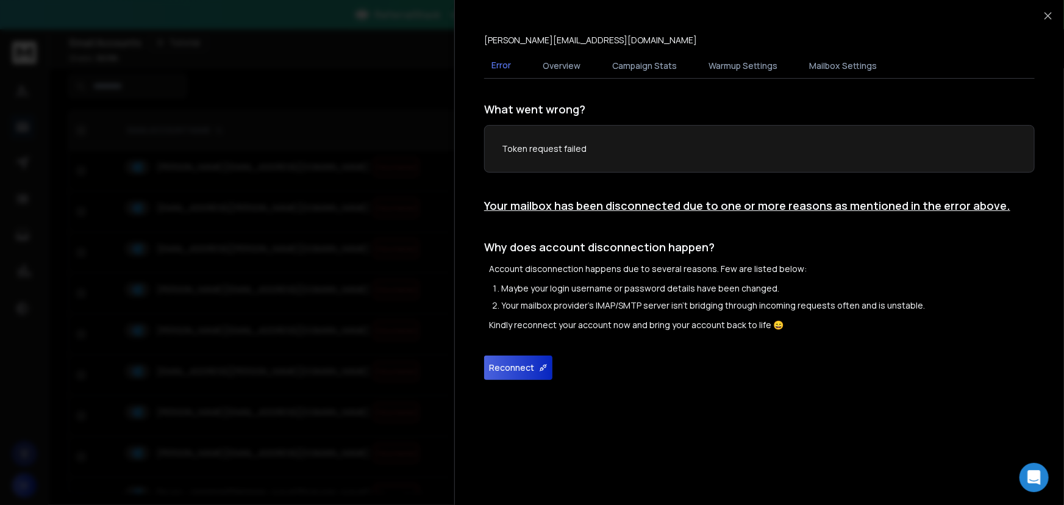
click at [1055, 18] on div "Multi Select Table Sheet [PERSON_NAME][EMAIL_ADDRESS][DOMAIN_NAME] Error Overvi…" at bounding box center [759, 252] width 610 height 505
click at [1050, 18] on icon "button" at bounding box center [1048, 16] width 12 height 12
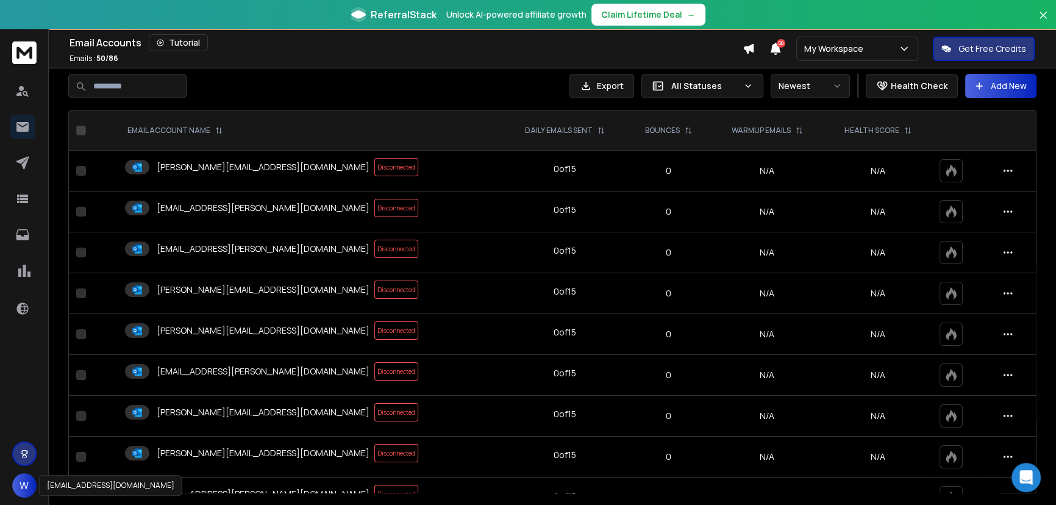
click at [34, 480] on span "W" at bounding box center [24, 485] width 24 height 24
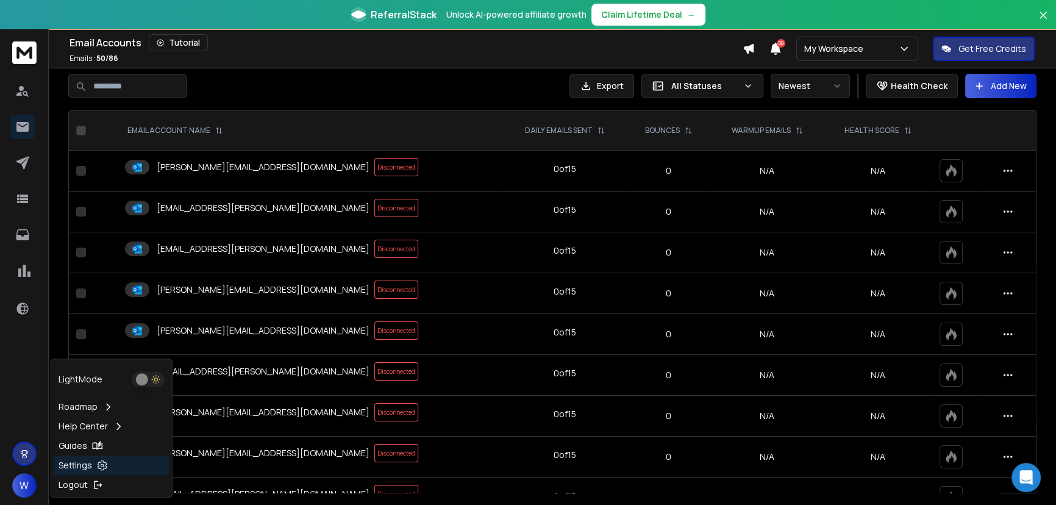
click at [93, 464] on div "Settings" at bounding box center [112, 465] width 116 height 20
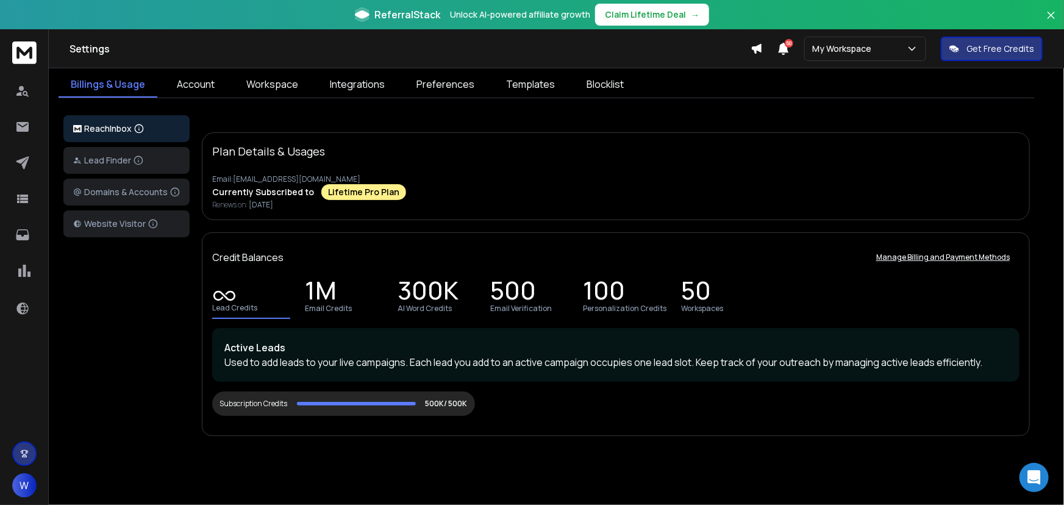
click at [953, 252] on p "Manage Billing and Payment Methods" at bounding box center [942, 257] width 133 height 10
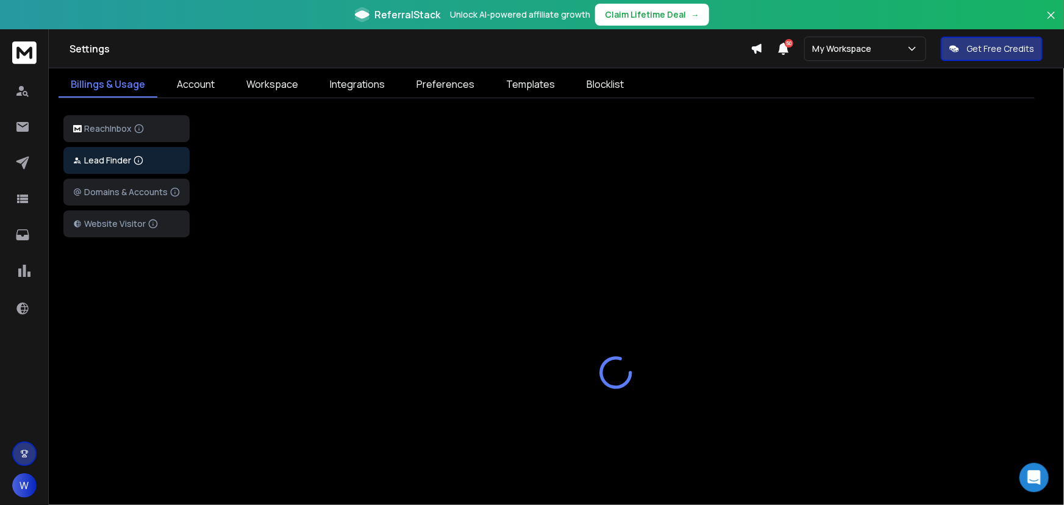
click at [96, 155] on button "Lead Finder" at bounding box center [126, 160] width 126 height 27
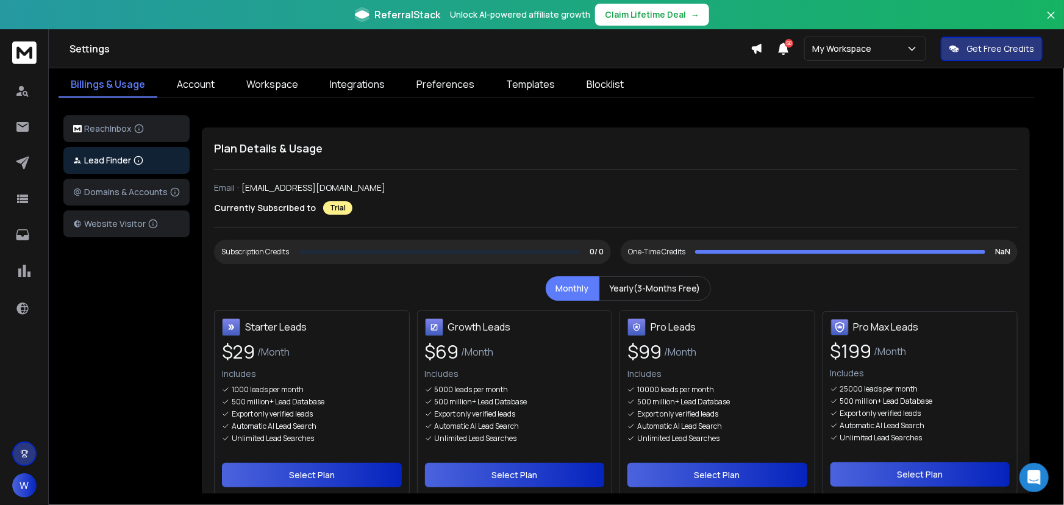
click at [96, 133] on button "ReachInbox" at bounding box center [126, 128] width 126 height 27
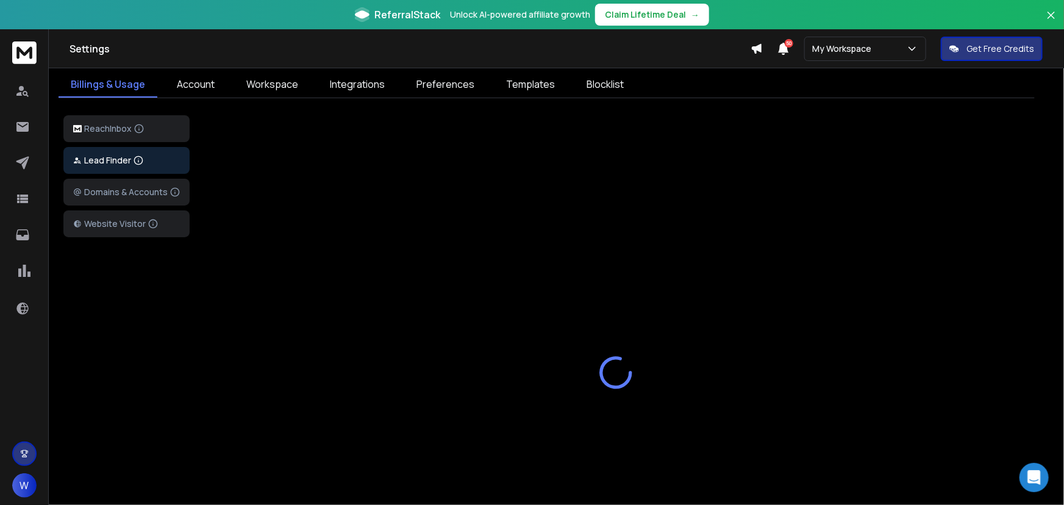
click at [99, 155] on button "Lead Finder" at bounding box center [126, 160] width 126 height 27
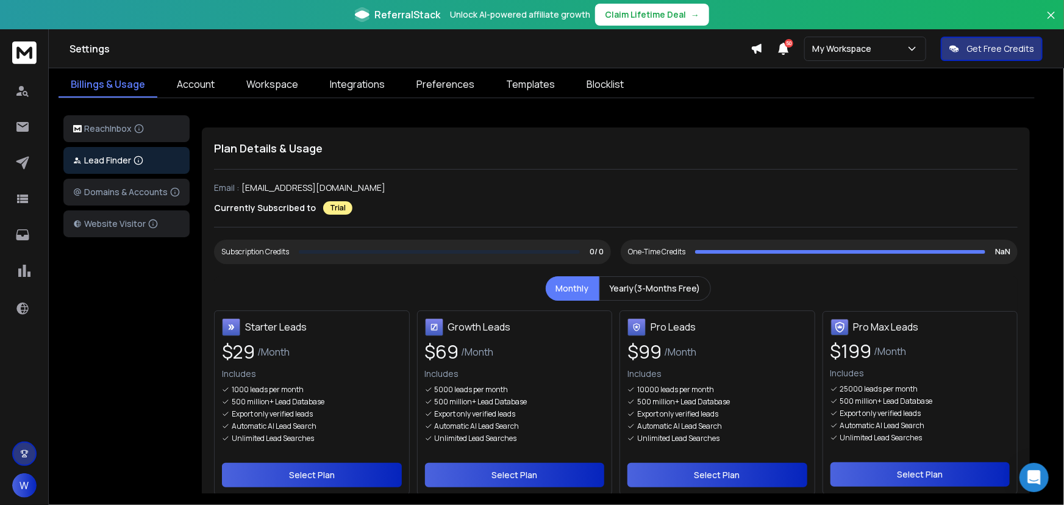
click at [134, 190] on button "Domains & Accounts" at bounding box center [126, 192] width 126 height 27
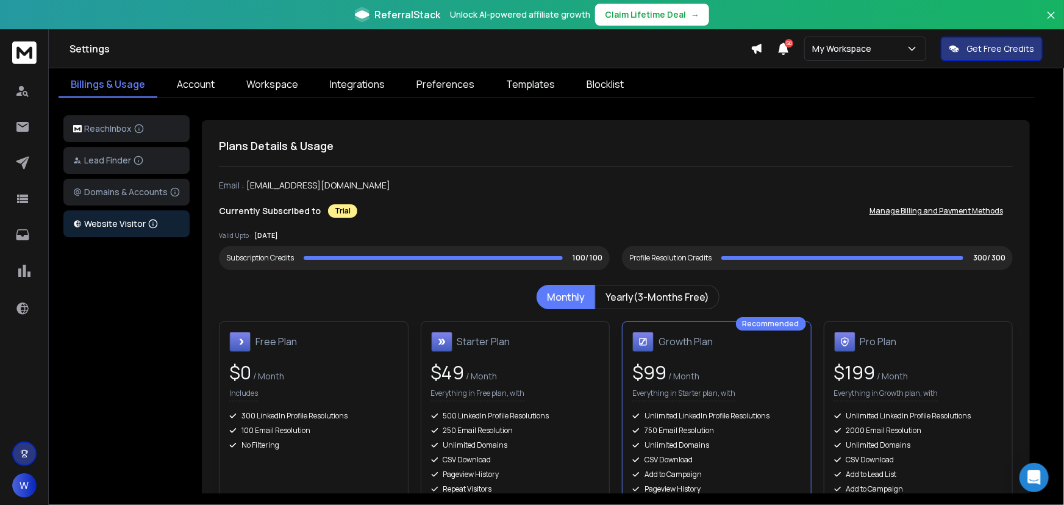
click at [94, 215] on button "Website Visitor" at bounding box center [126, 223] width 126 height 27
click at [93, 136] on button "ReachInbox" at bounding box center [126, 128] width 126 height 27
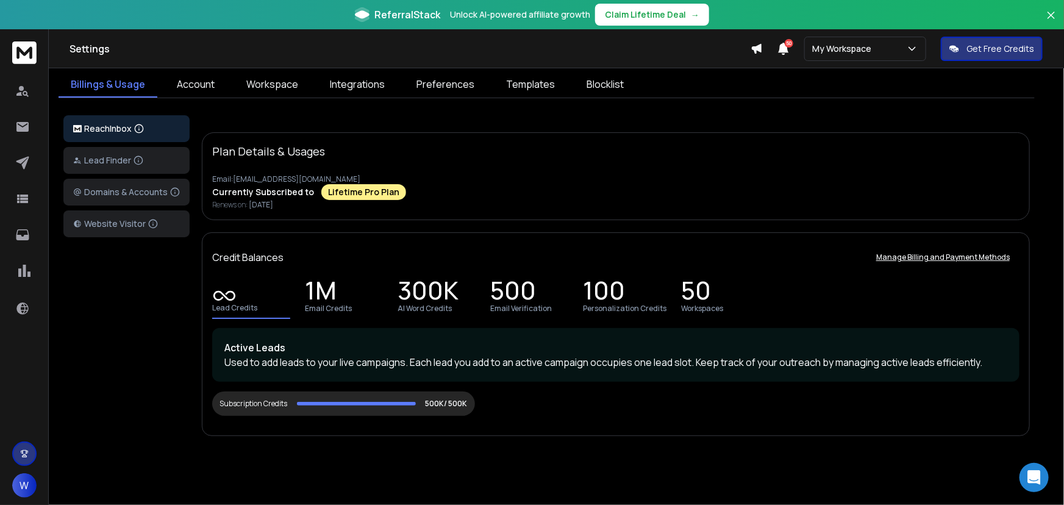
click at [939, 245] on button "Manage Billing and Payment Methods" at bounding box center [942, 257] width 153 height 24
click at [1034, 477] on icon "Open Intercom Messenger" at bounding box center [1033, 477] width 14 height 16
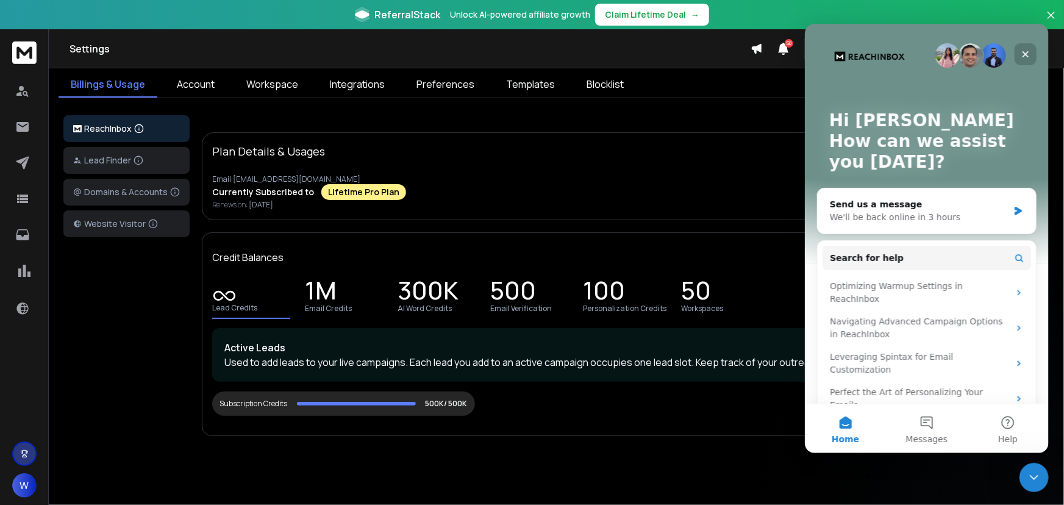
click at [1026, 43] on div "Close" at bounding box center [1025, 54] width 22 height 22
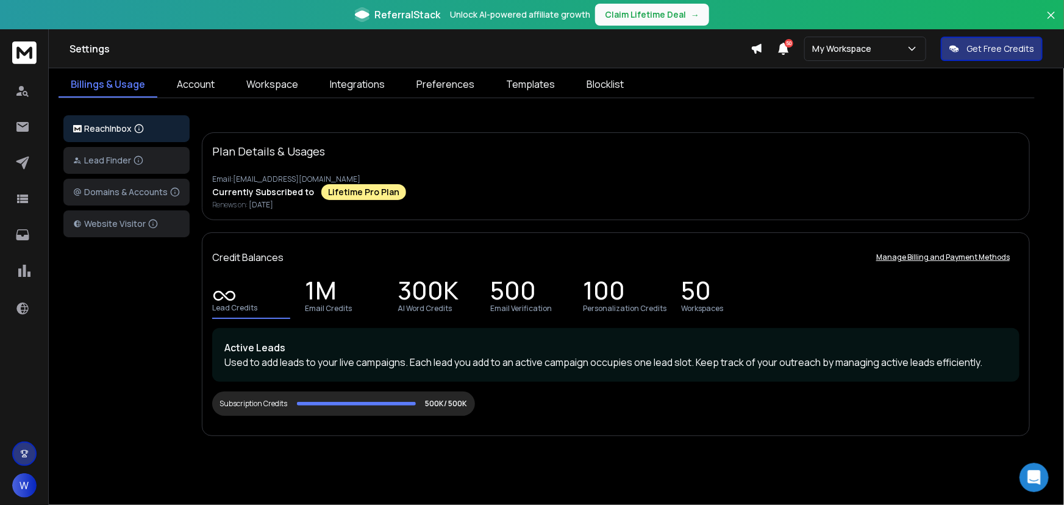
click at [679, 12] on button "Claim Lifetime Deal →" at bounding box center [652, 15] width 114 height 22
click at [123, 127] on button "ReachInbox" at bounding box center [126, 128] width 126 height 27
click at [382, 76] on link "Integrations" at bounding box center [357, 85] width 79 height 26
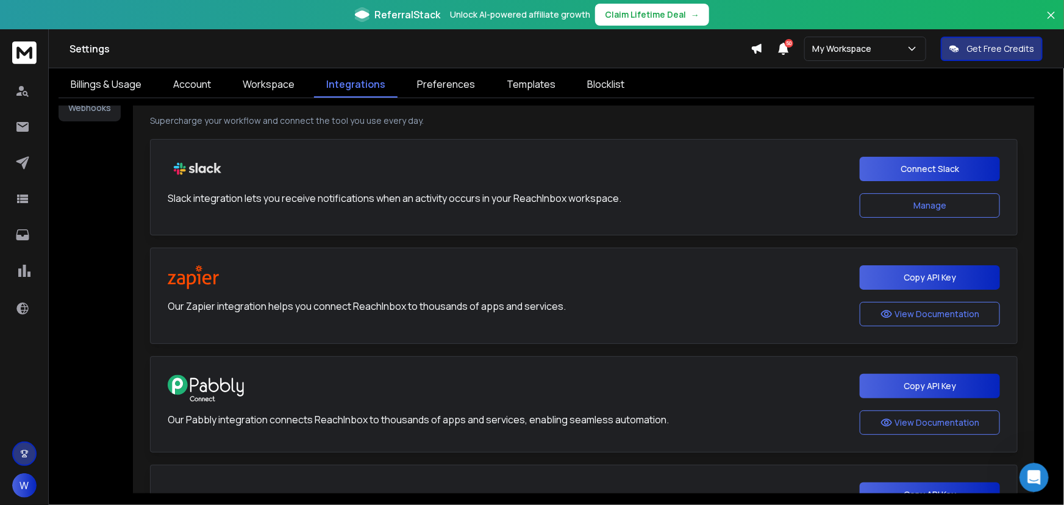
scroll to position [41, 0]
